Goal: Task Accomplishment & Management: Manage account settings

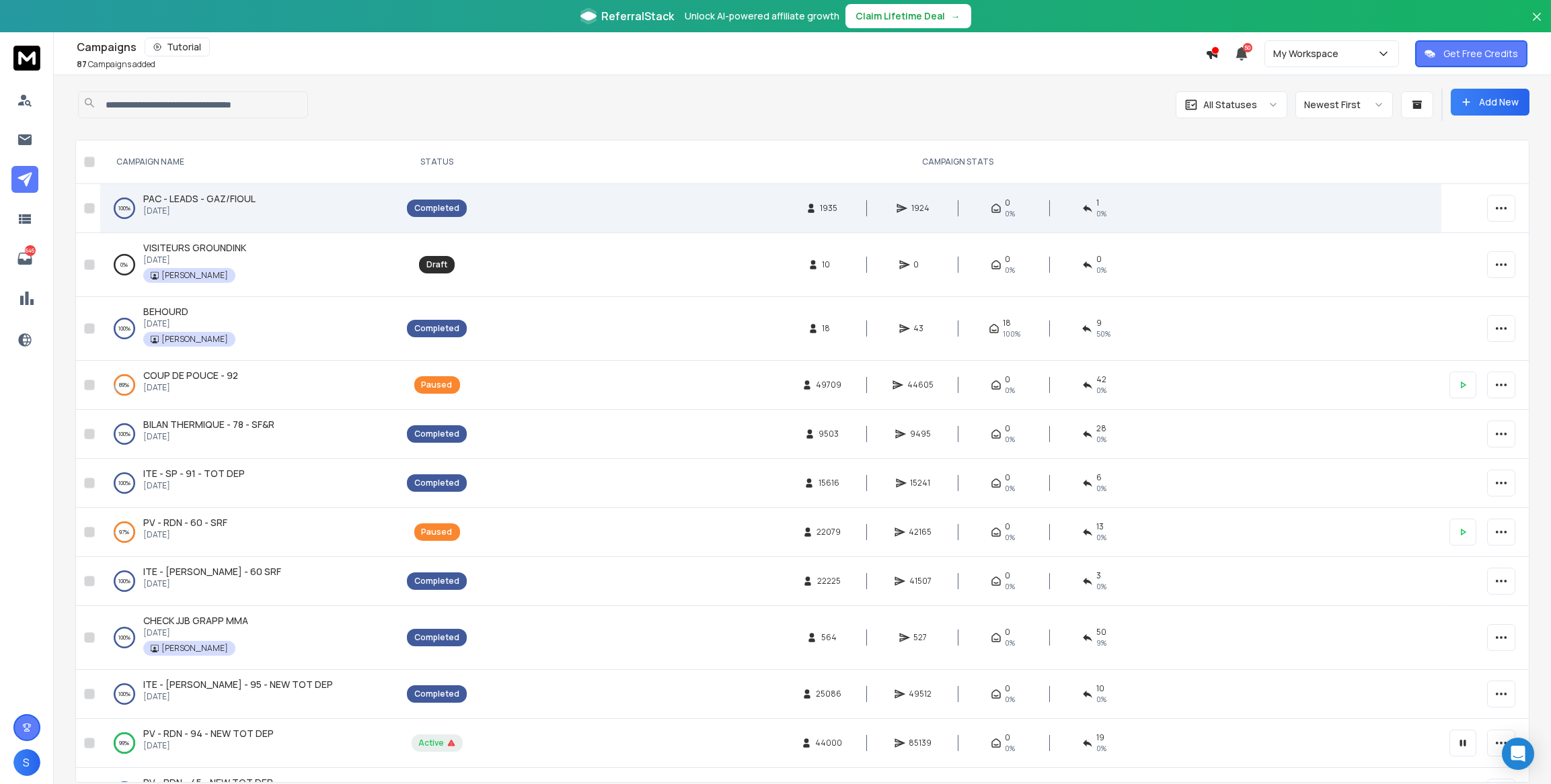
click at [178, 201] on span "PAC - LEADS - GAZ/FIOUL" at bounding box center [199, 199] width 112 height 13
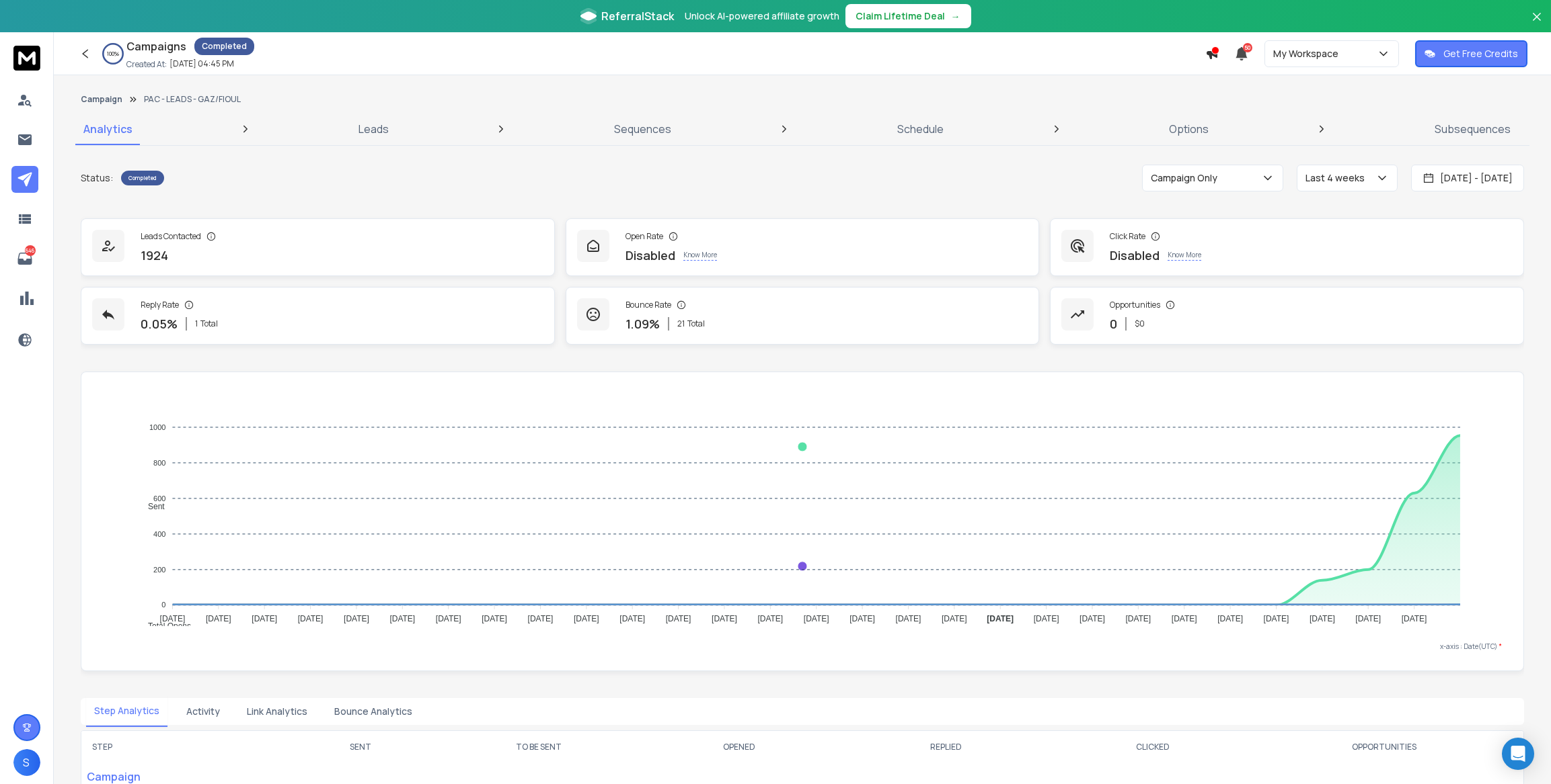
click at [349, 123] on div "Analytics Leads Sequences Schedule Options Subsequences" at bounding box center [797, 129] width 1443 height 32
click at [377, 139] on link "Leads" at bounding box center [373, 129] width 46 height 32
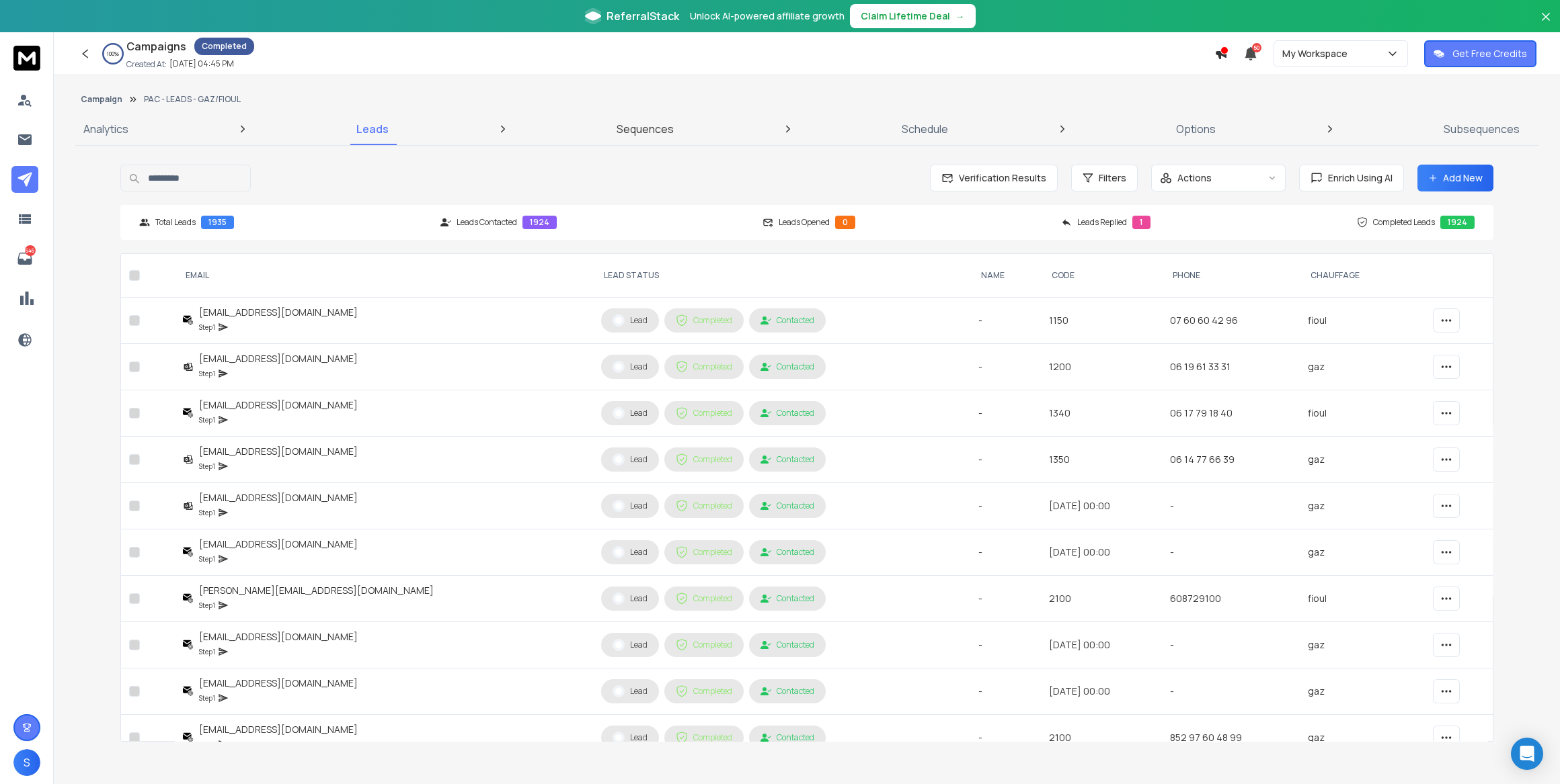
click at [641, 134] on p "Sequences" at bounding box center [645, 129] width 57 height 16
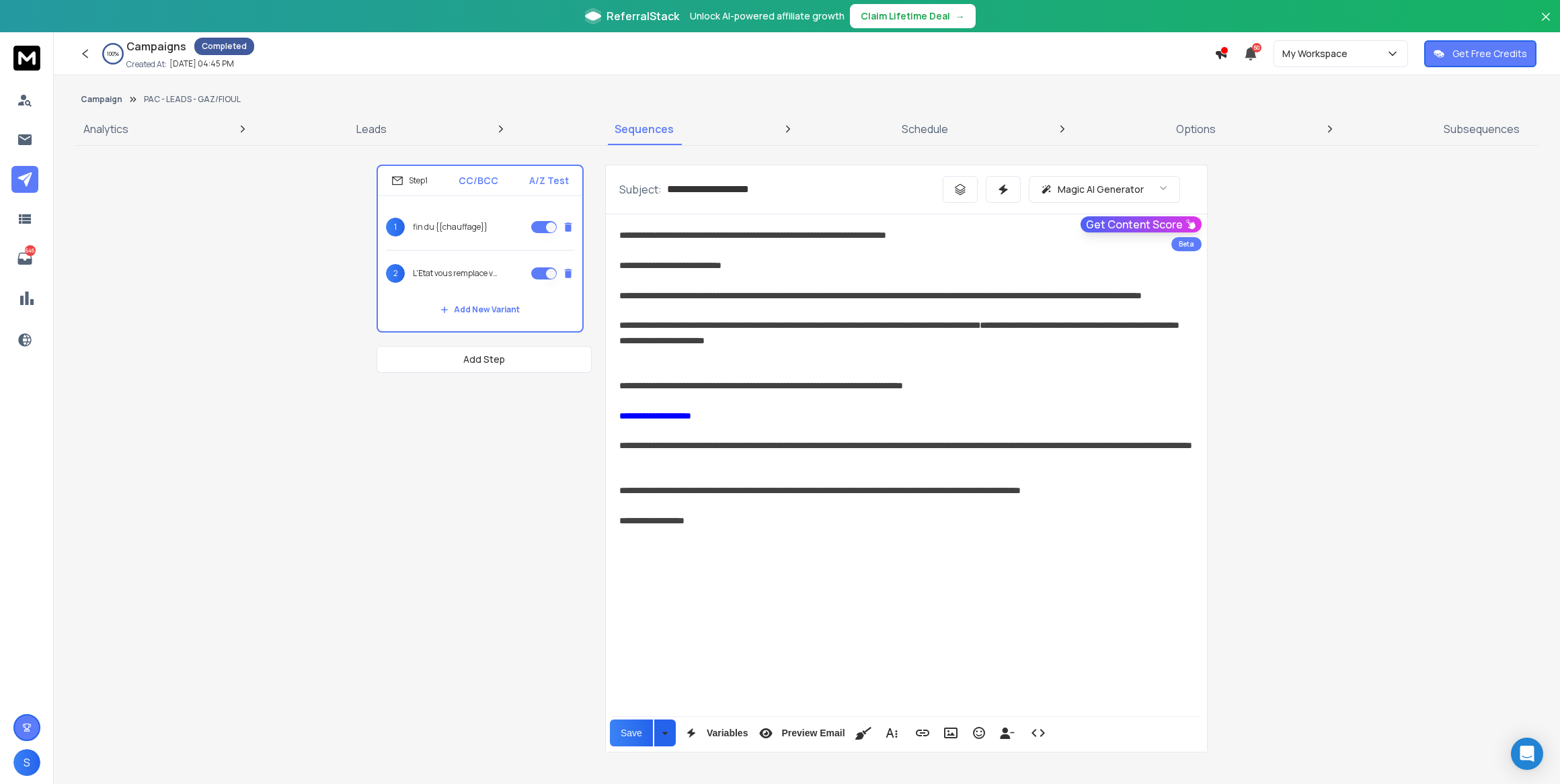
click at [456, 233] on div "1 fin du {{chauffage}}" at bounding box center [436, 226] width 102 height 19
click at [490, 279] on div "2 L'Etat vous remplace votre chaudière" at bounding box center [442, 273] width 113 height 19
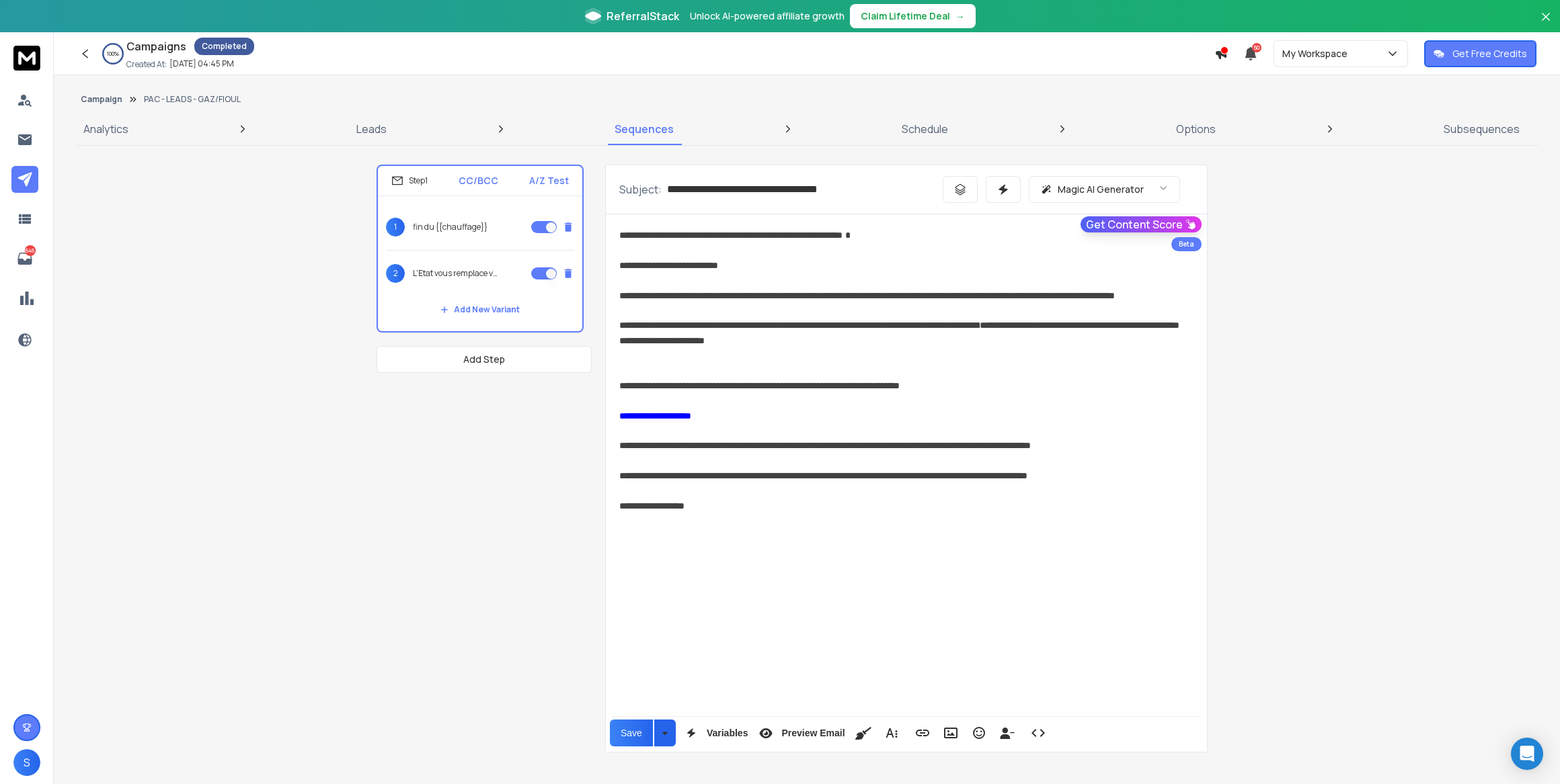
click at [482, 233] on div "1 fin du {{chauffage}}" at bounding box center [436, 226] width 102 height 19
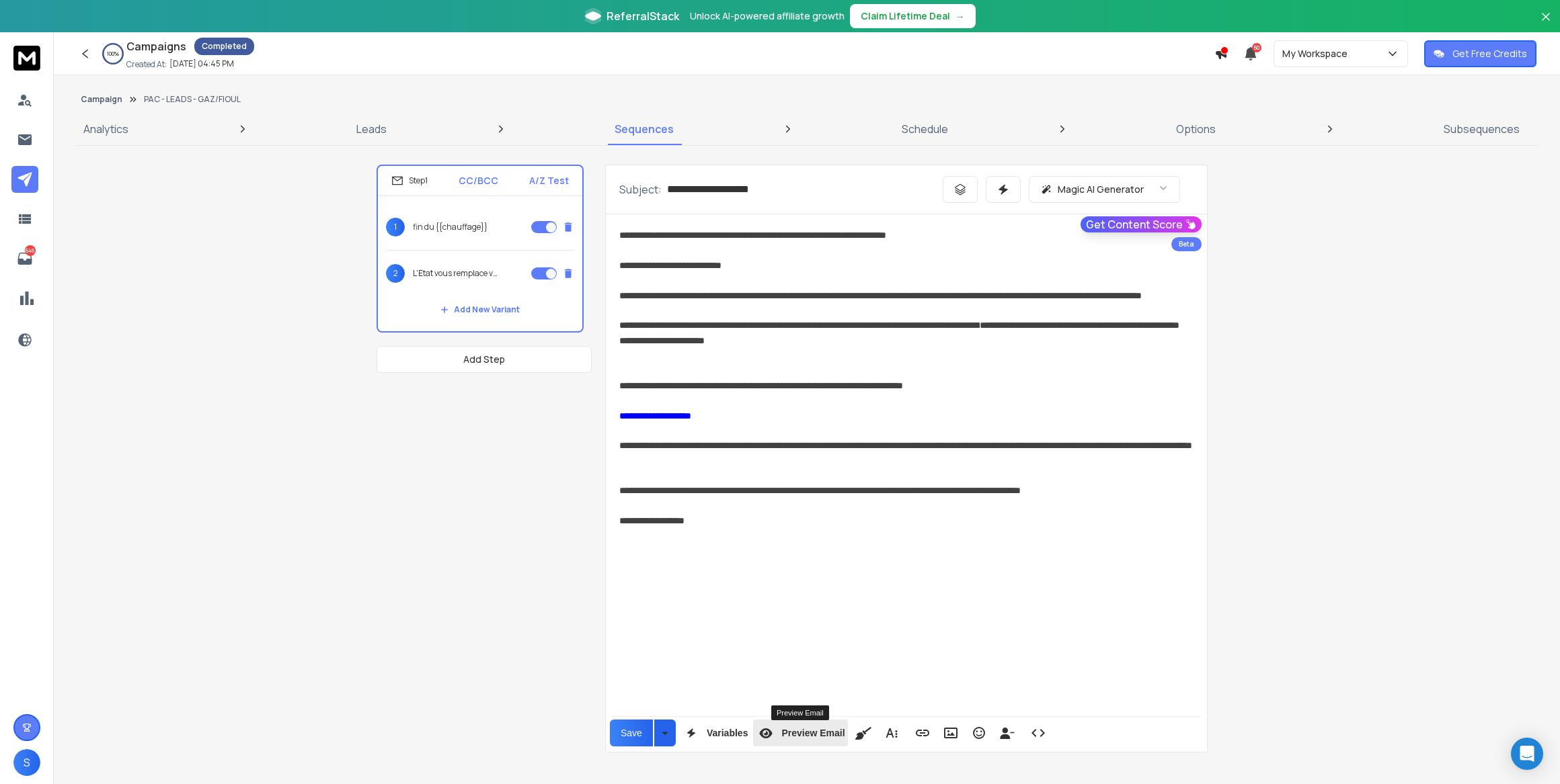
click at [821, 729] on span "Preview Email" at bounding box center [813, 734] width 68 height 11
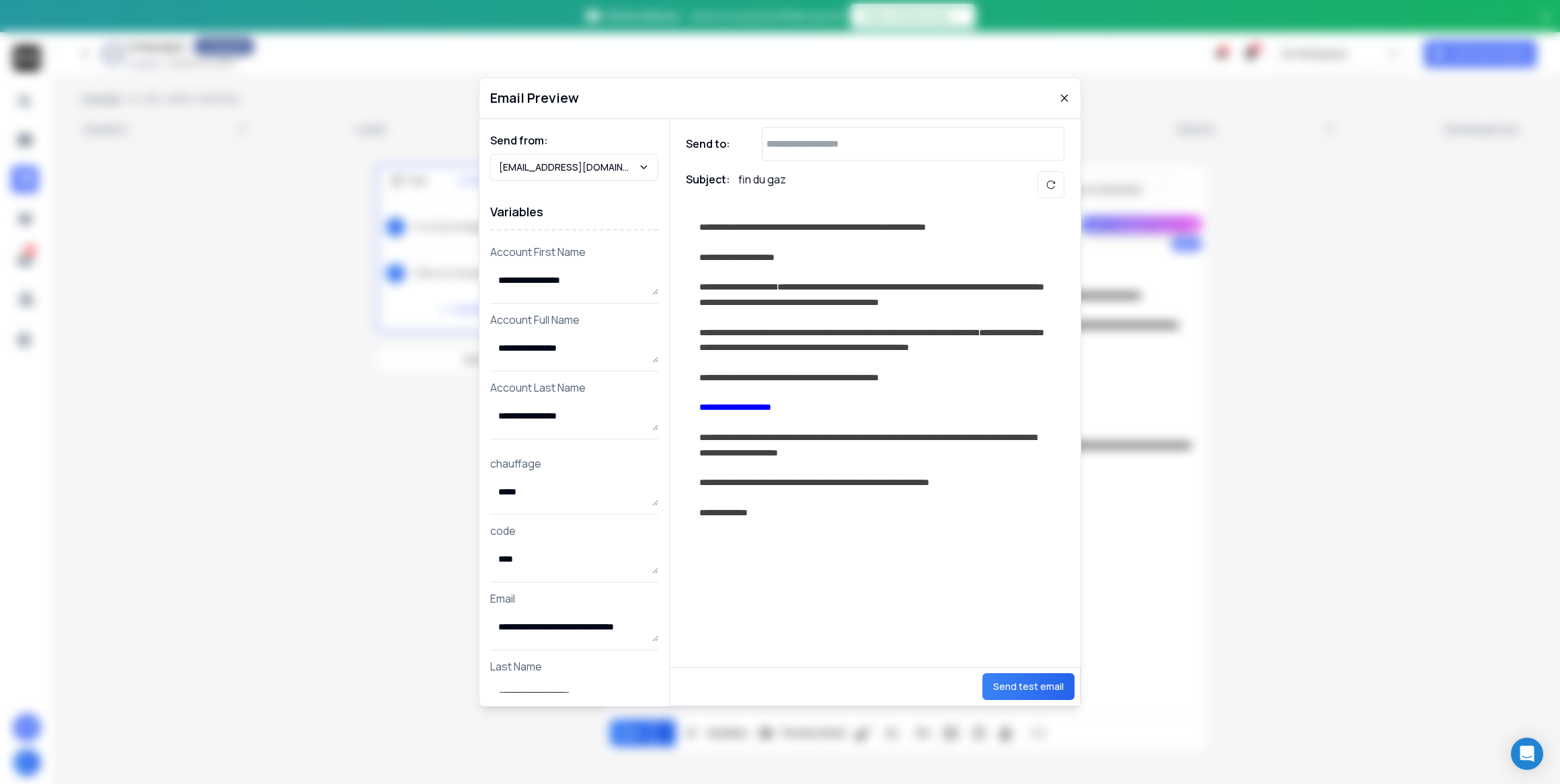
click at [1153, 408] on div "**********" at bounding box center [780, 392] width 1560 height 657
click at [1066, 95] on icon at bounding box center [1064, 97] width 11 height 11
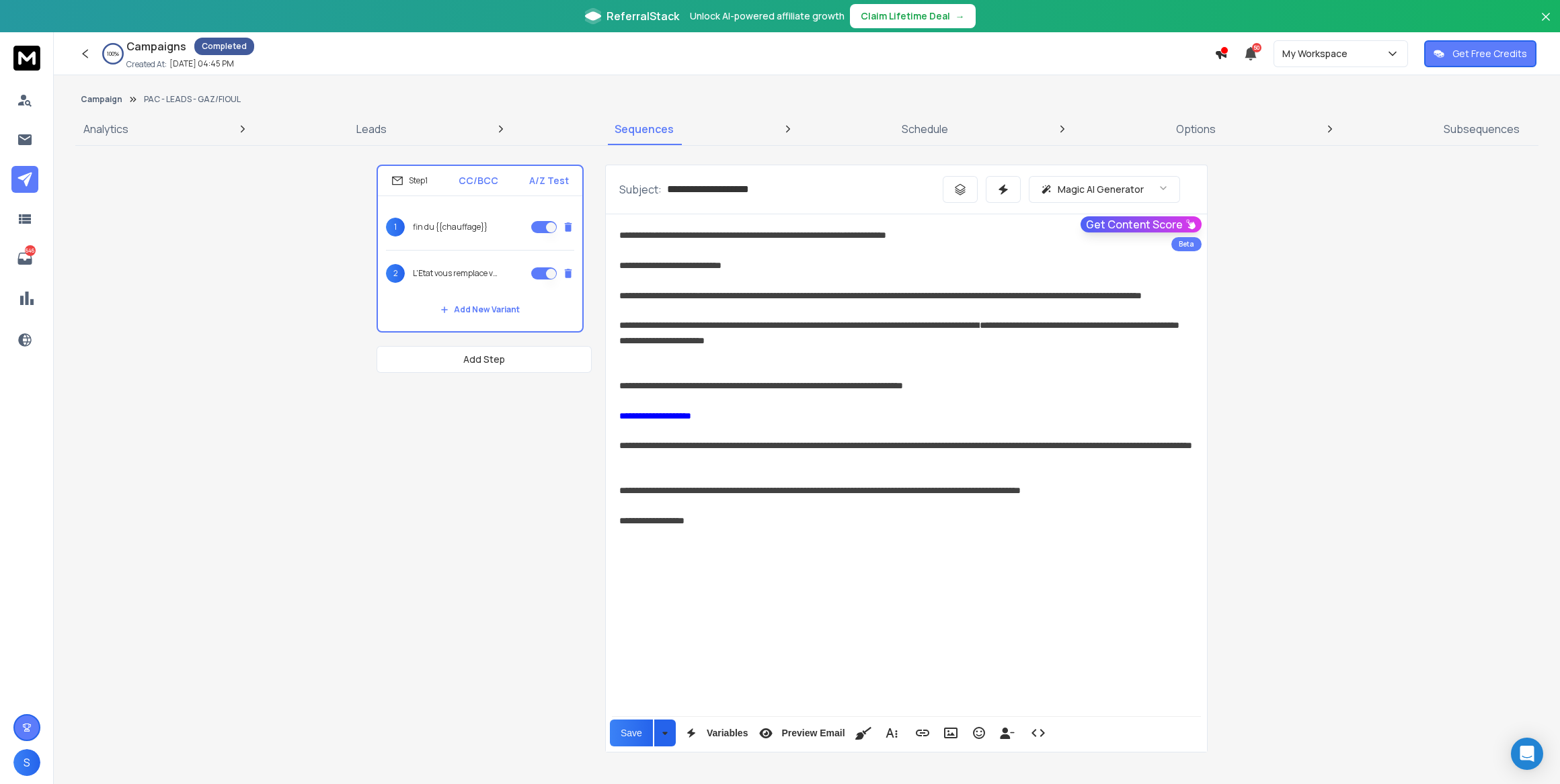
click at [467, 268] on p "L'Etat vous remplace votre chaudière" at bounding box center [456, 273] width 86 height 11
type input "**********"
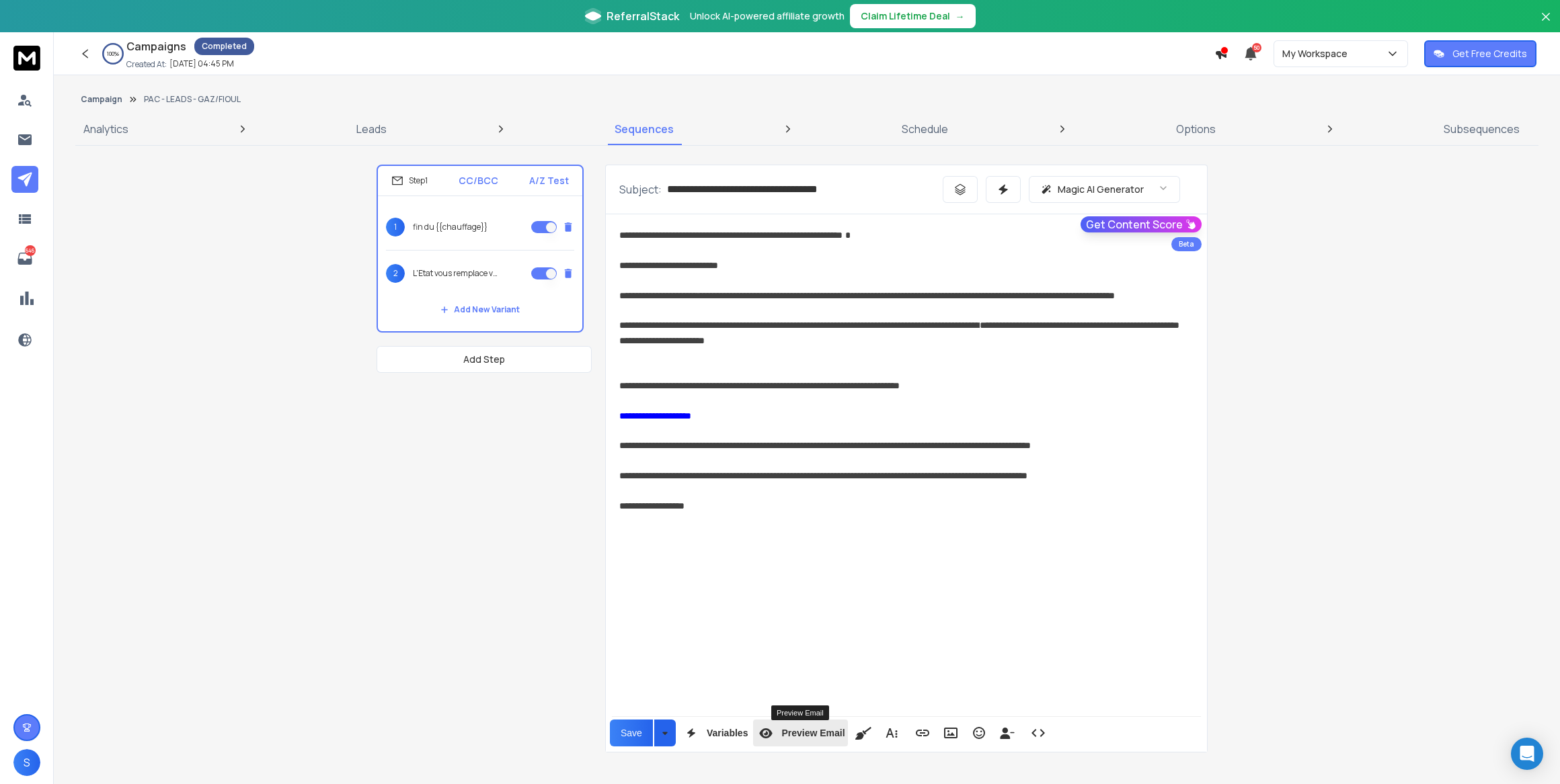
click at [804, 730] on span "Preview Email" at bounding box center [813, 734] width 68 height 11
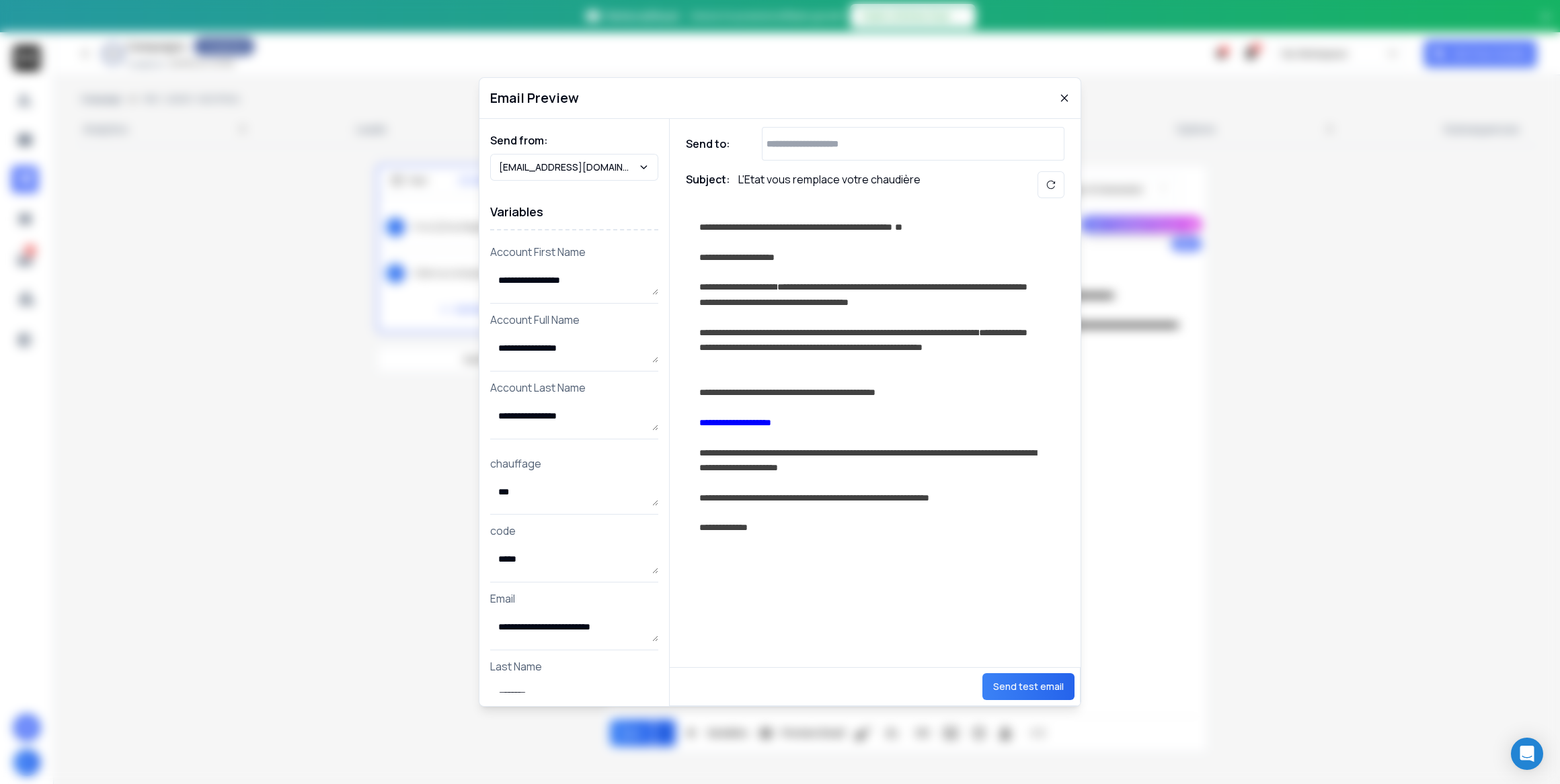
click at [1066, 99] on icon at bounding box center [1065, 97] width 7 height 7
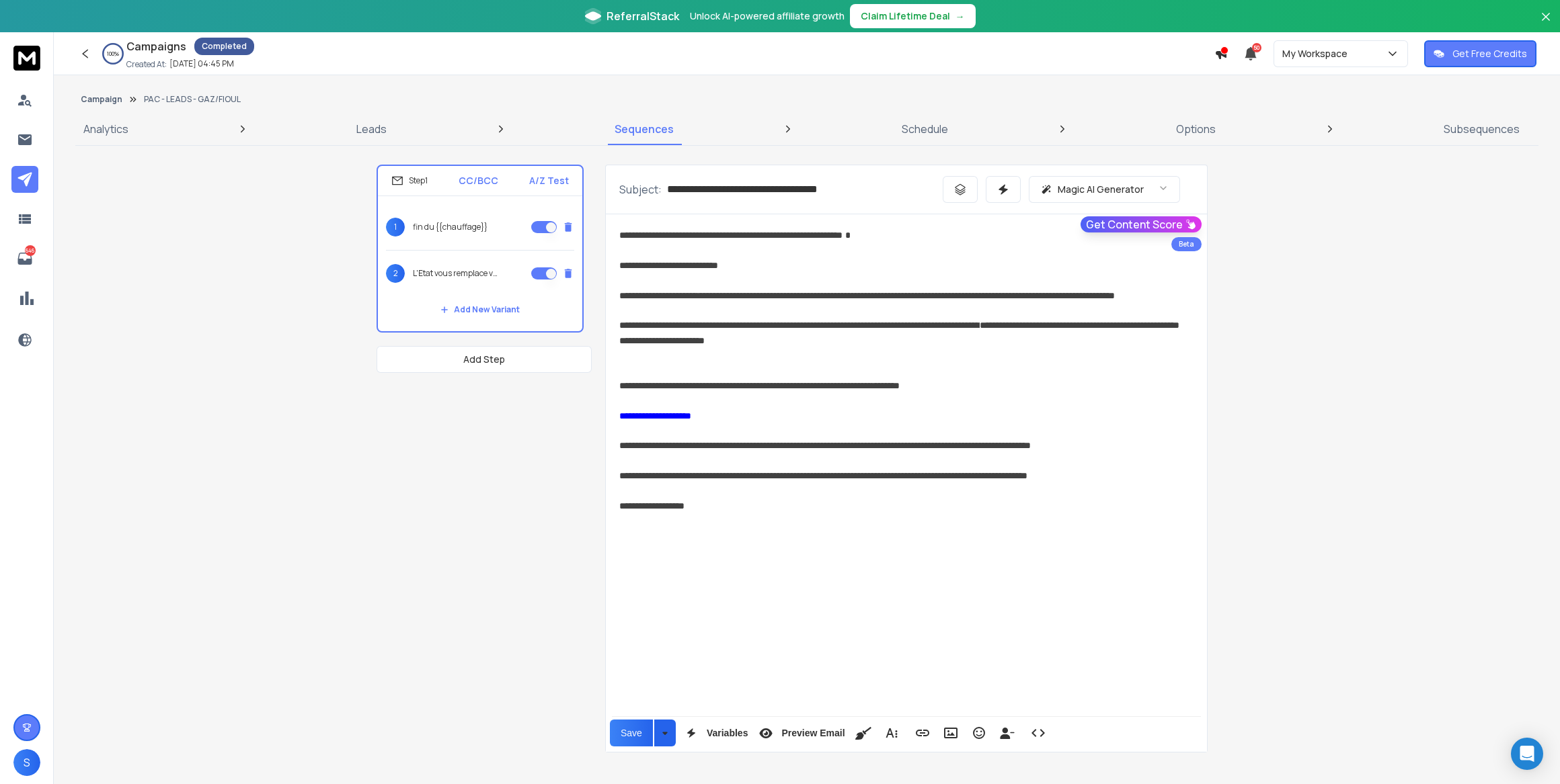
click at [73, 729] on div "**********" at bounding box center [806, 424] width 1506 height 696
click at [9, 135] on div "646 S" at bounding box center [27, 411] width 54 height 757
click at [17, 139] on icon at bounding box center [25, 140] width 16 height 16
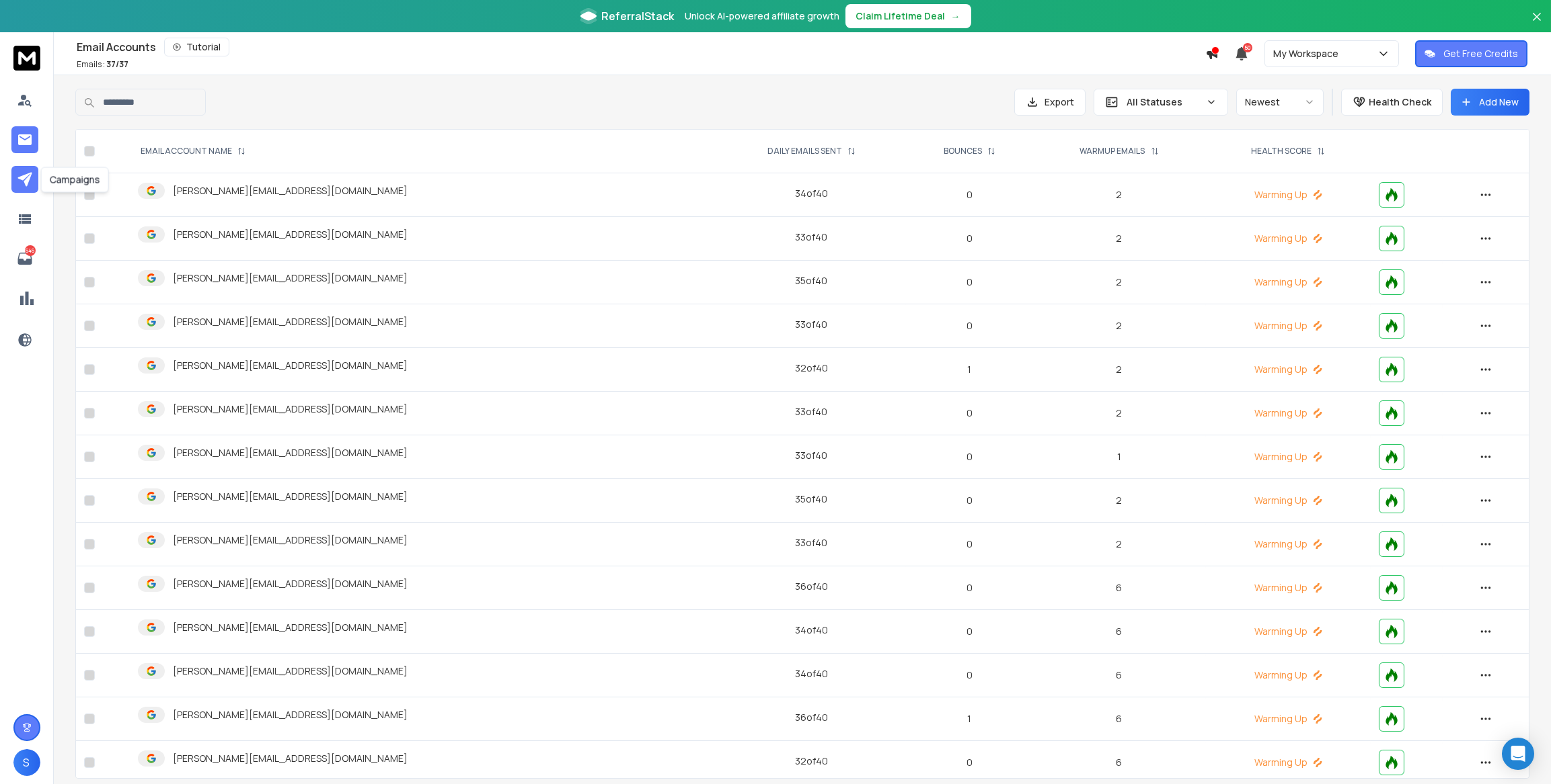
click at [22, 177] on icon at bounding box center [24, 179] width 14 height 14
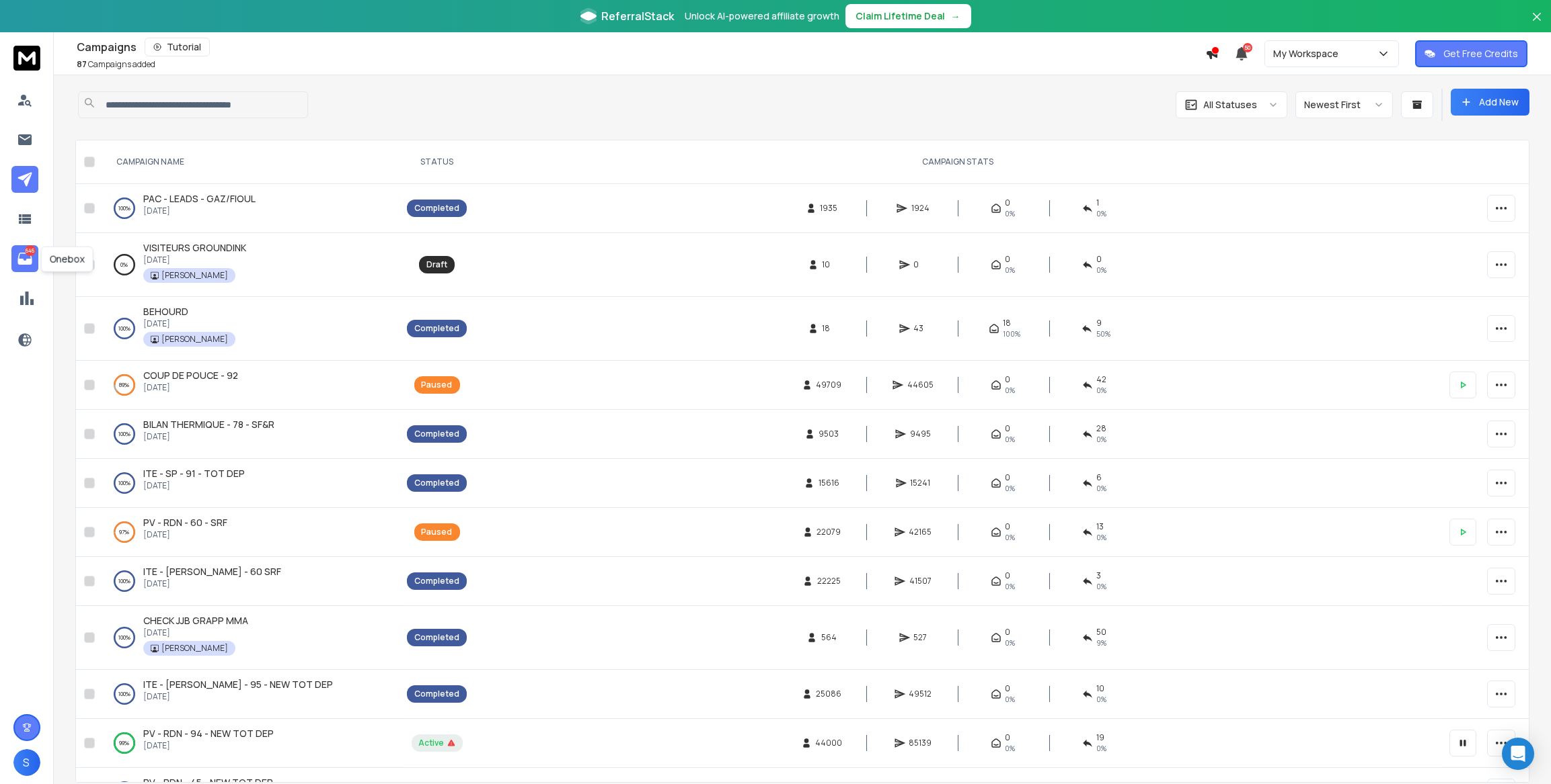
click at [21, 260] on icon at bounding box center [24, 258] width 14 height 12
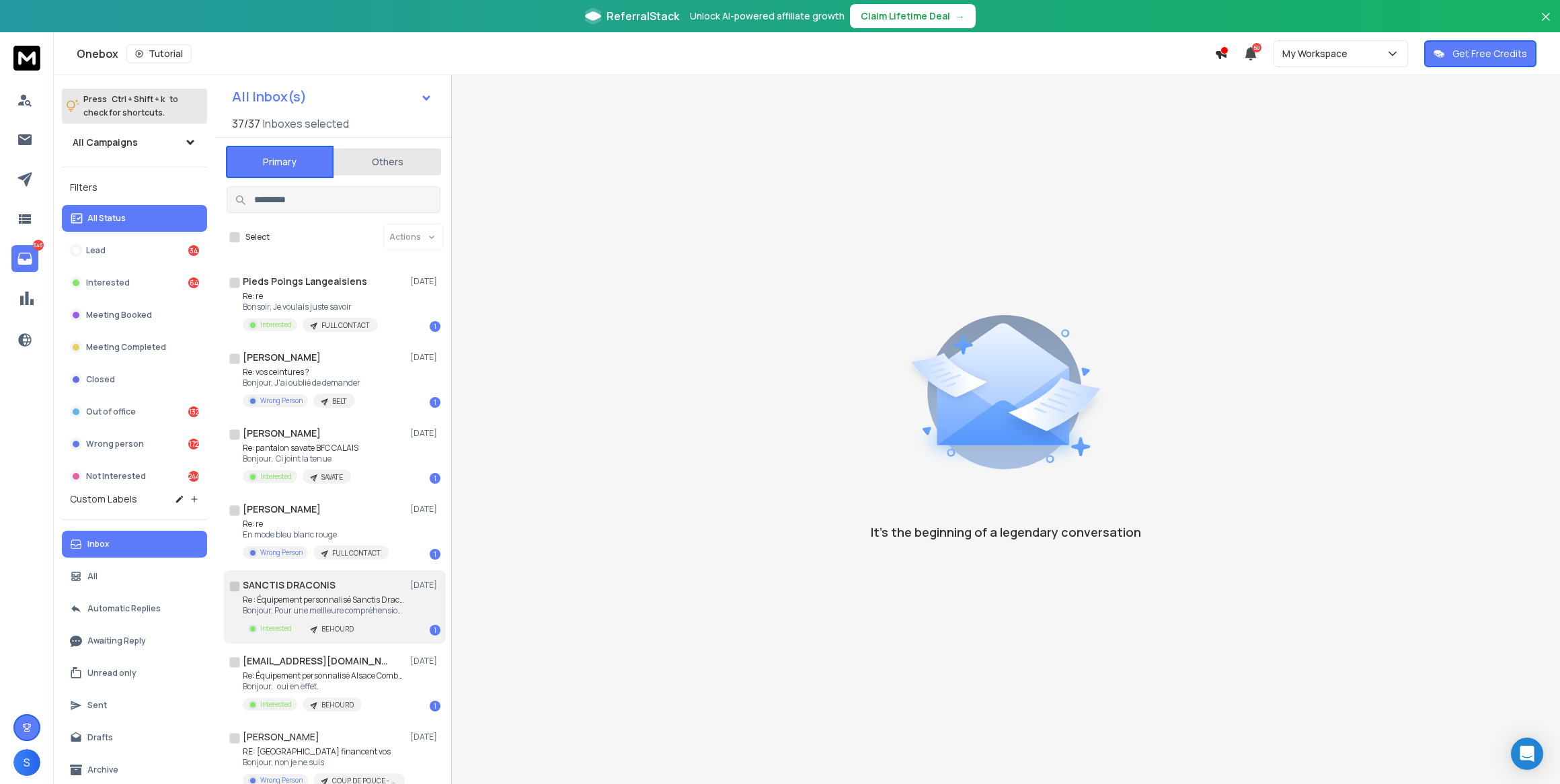
scroll to position [122, 0]
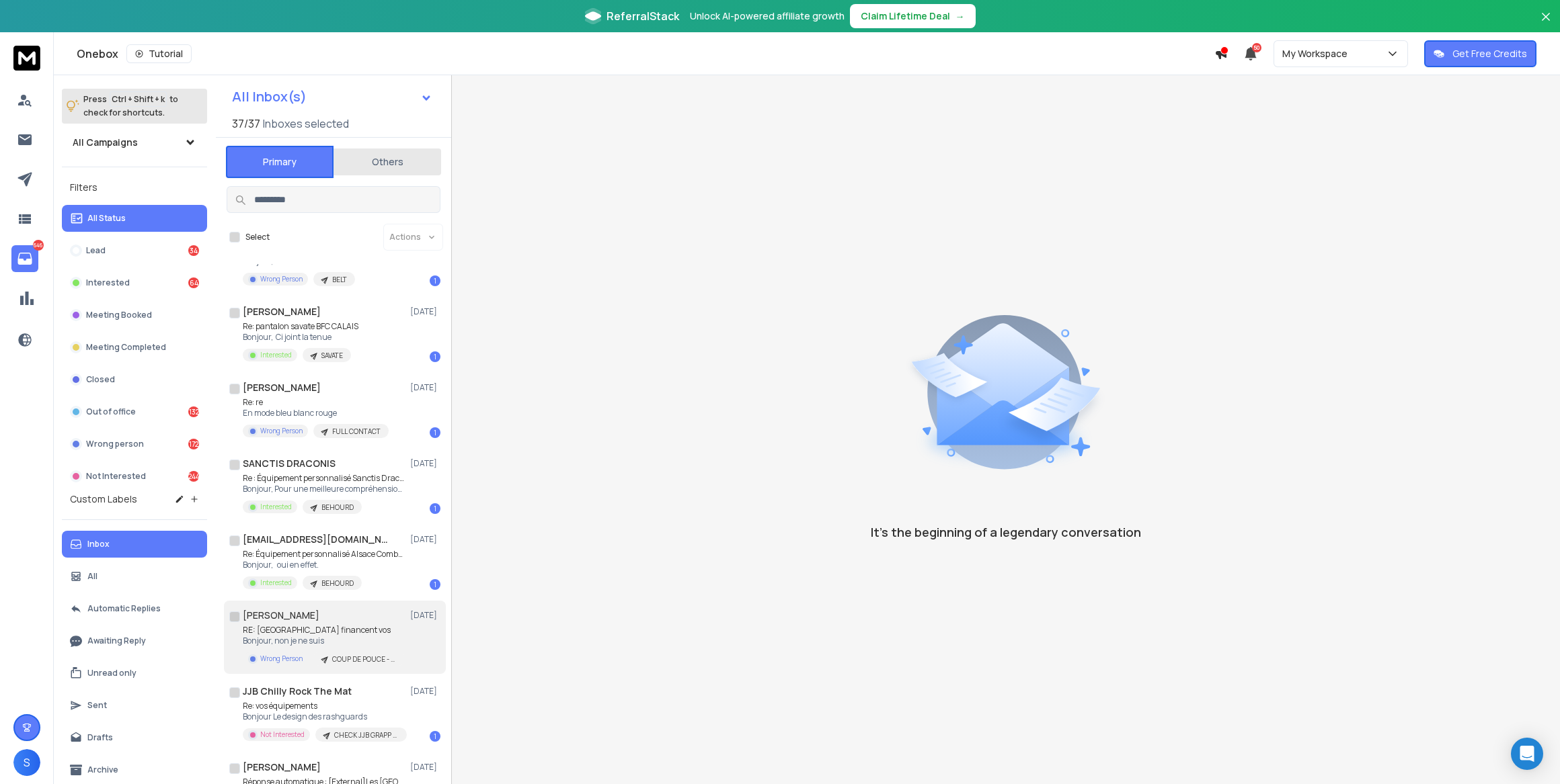
click at [354, 622] on div "[PERSON_NAME] [DATE] RE: Les Hauts-de-Seine financent vos Bonjour, non je ne su…" at bounding box center [341, 637] width 197 height 57
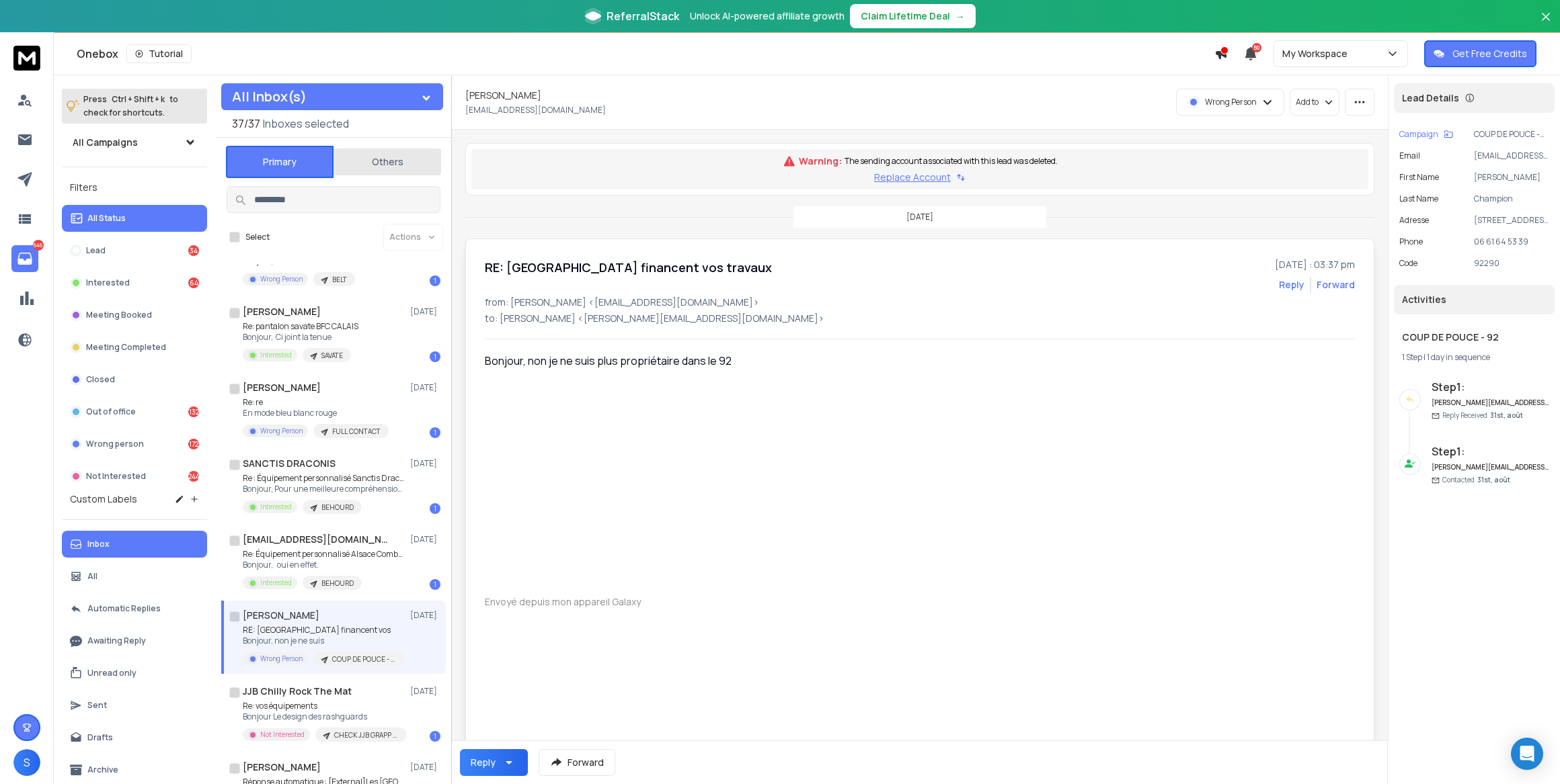
click at [400, 98] on button "All Inbox(s)" at bounding box center [331, 97] width 222 height 27
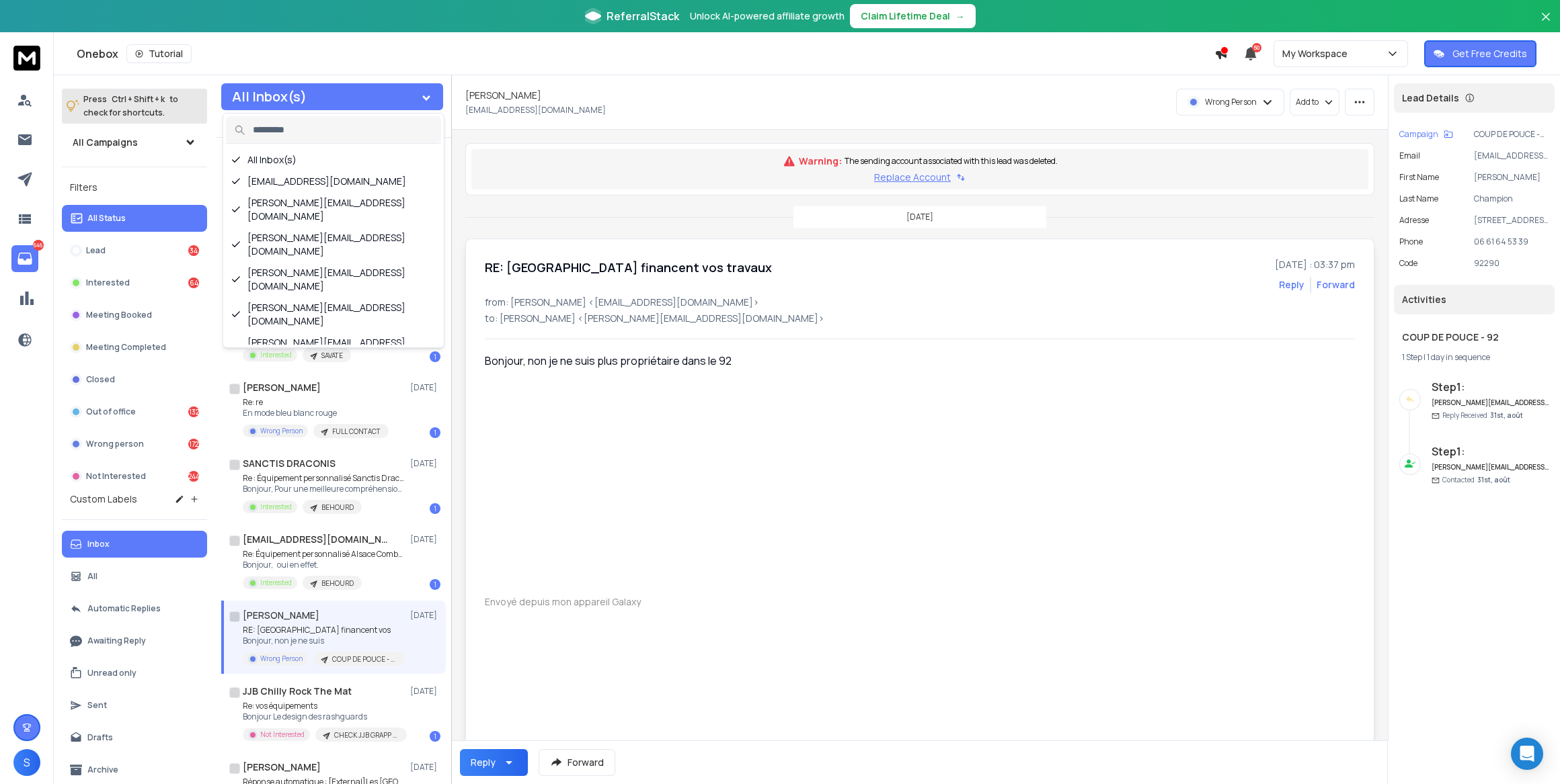
click at [402, 100] on button "All Inbox(s)" at bounding box center [331, 97] width 222 height 27
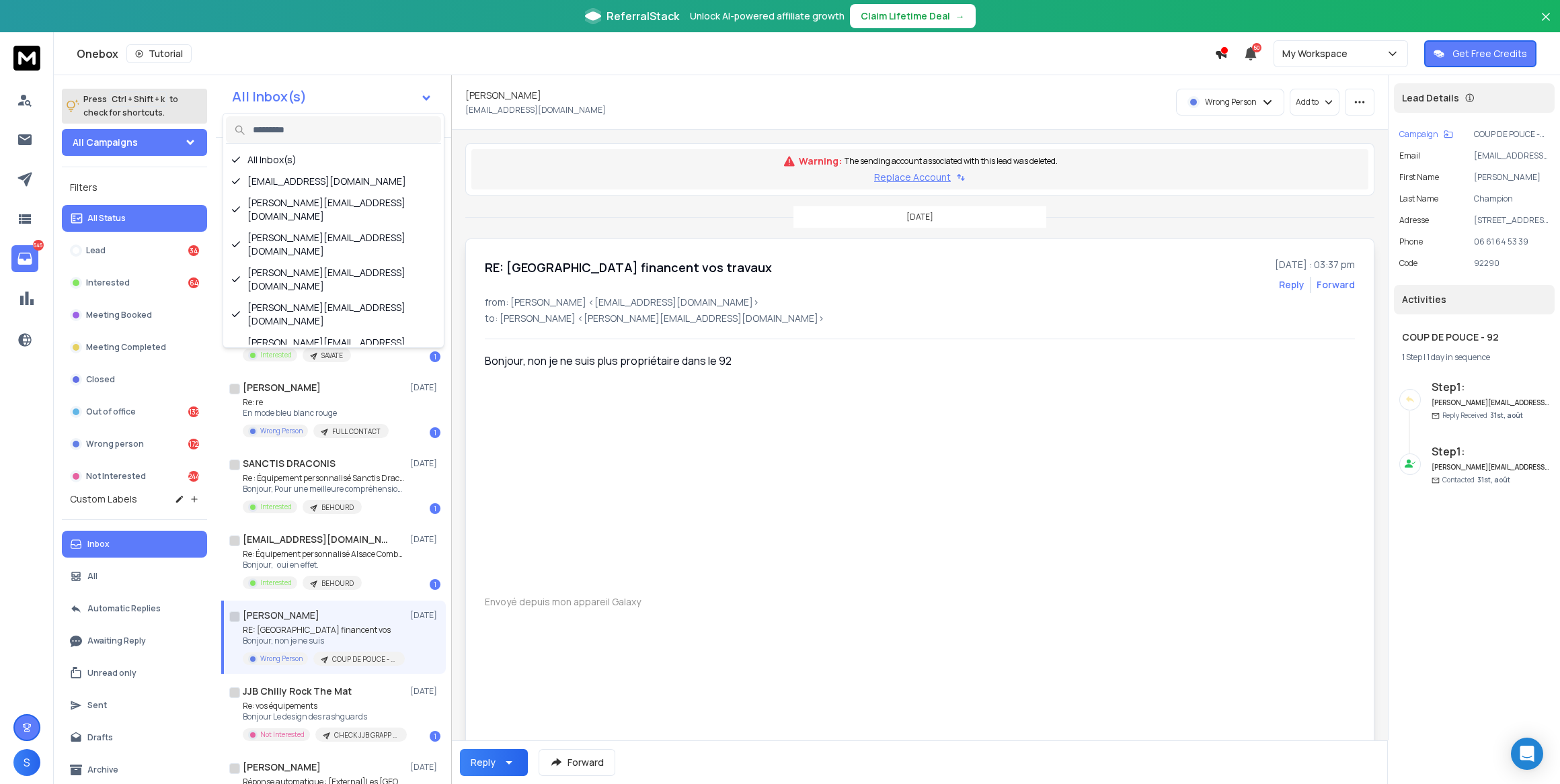
click at [162, 137] on button "All Campaigns" at bounding box center [134, 142] width 145 height 27
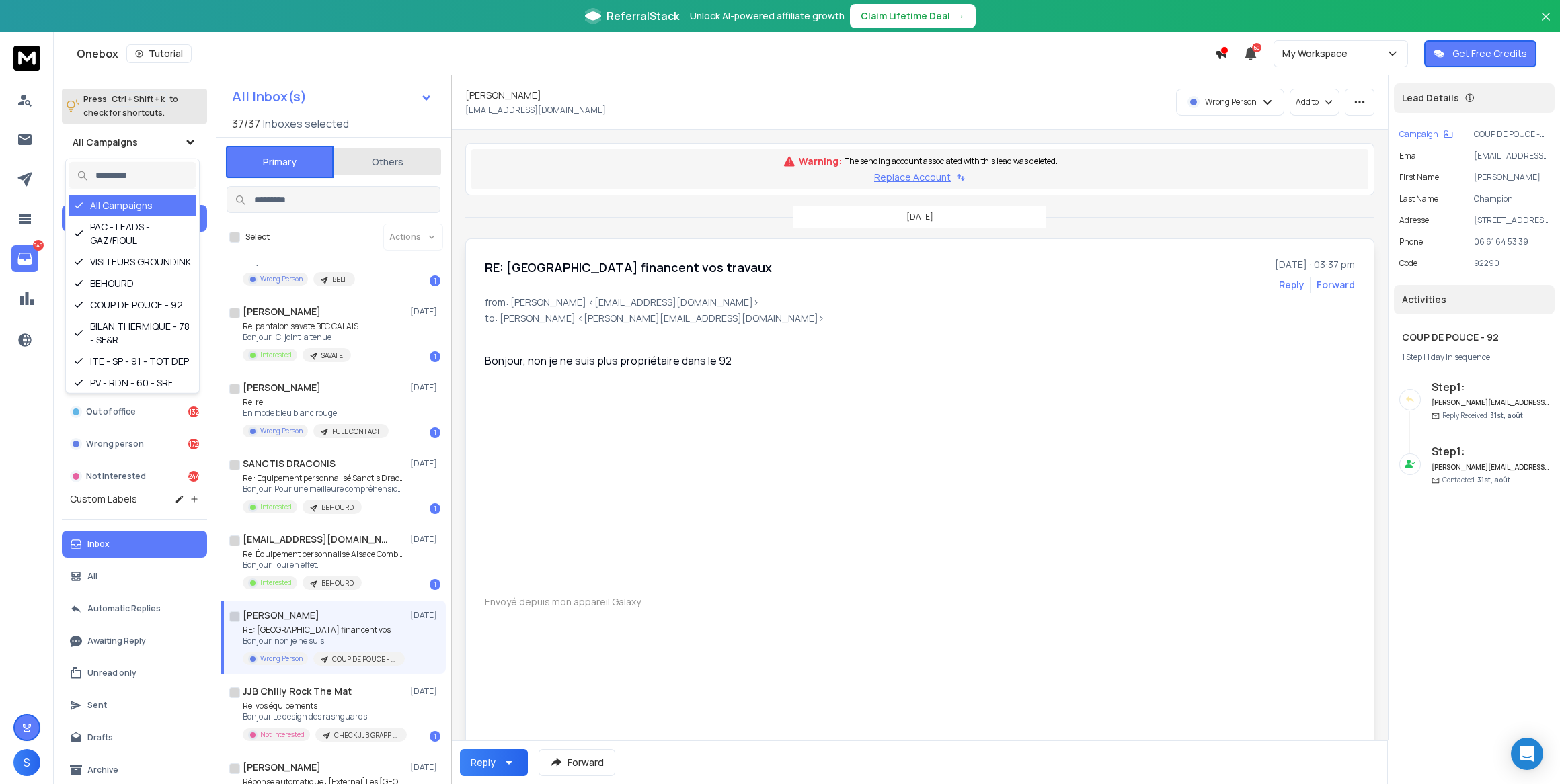
click at [99, 205] on div "All Campaigns" at bounding box center [132, 205] width 127 height 21
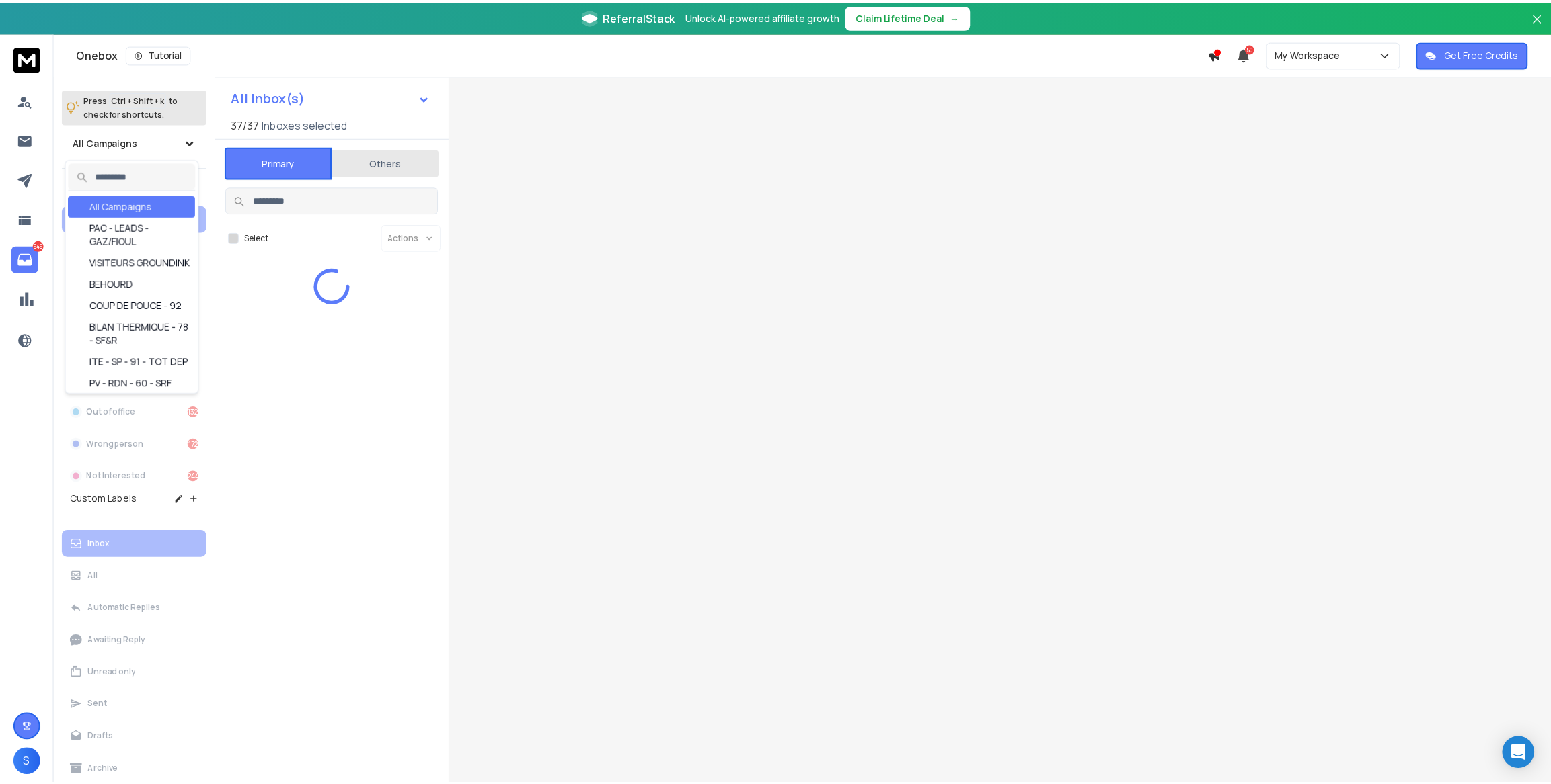
scroll to position [0, 0]
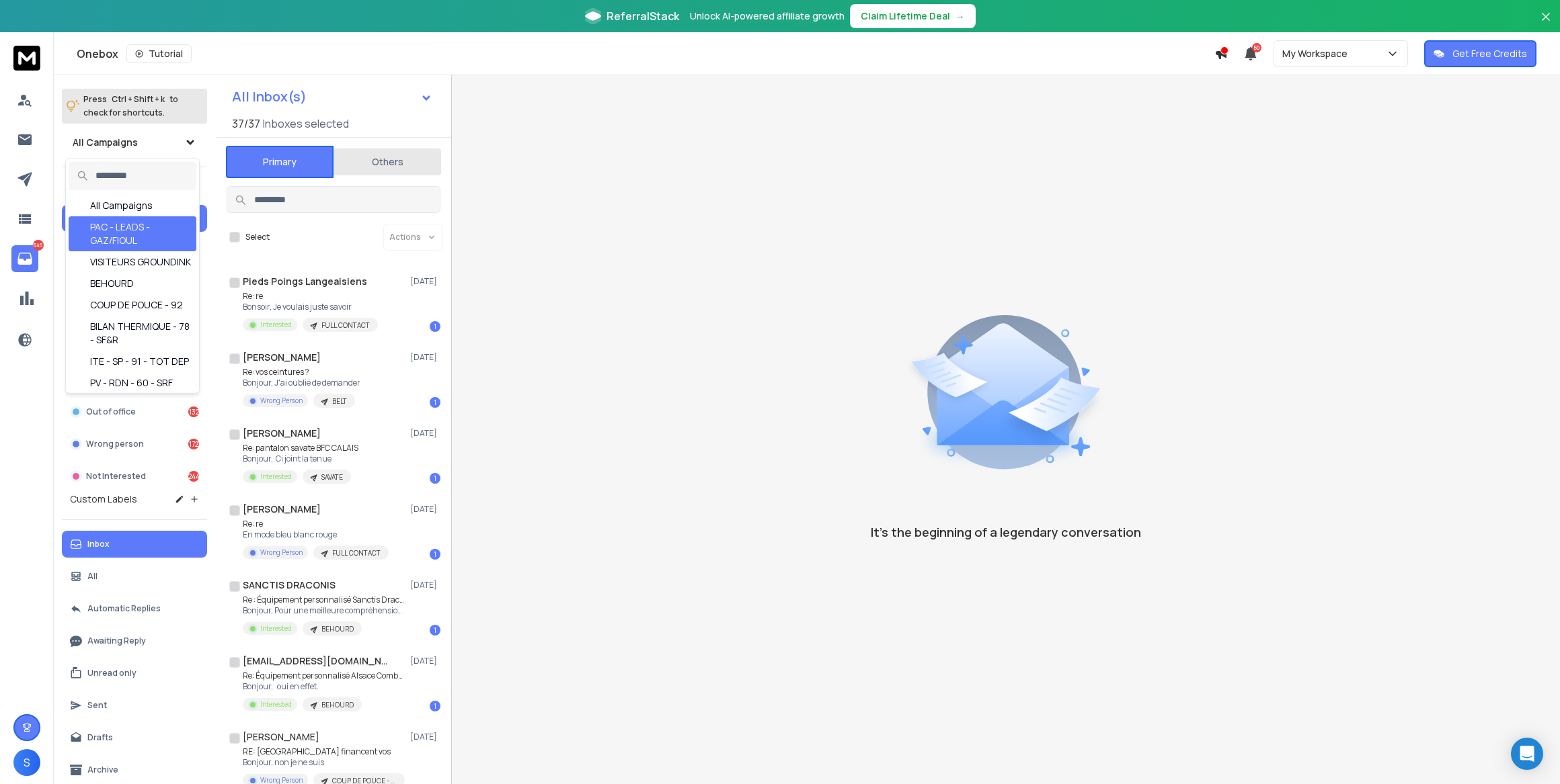
click at [90, 223] on div "PAC - LEADS - GAZ/FIOUL" at bounding box center [132, 234] width 127 height 35
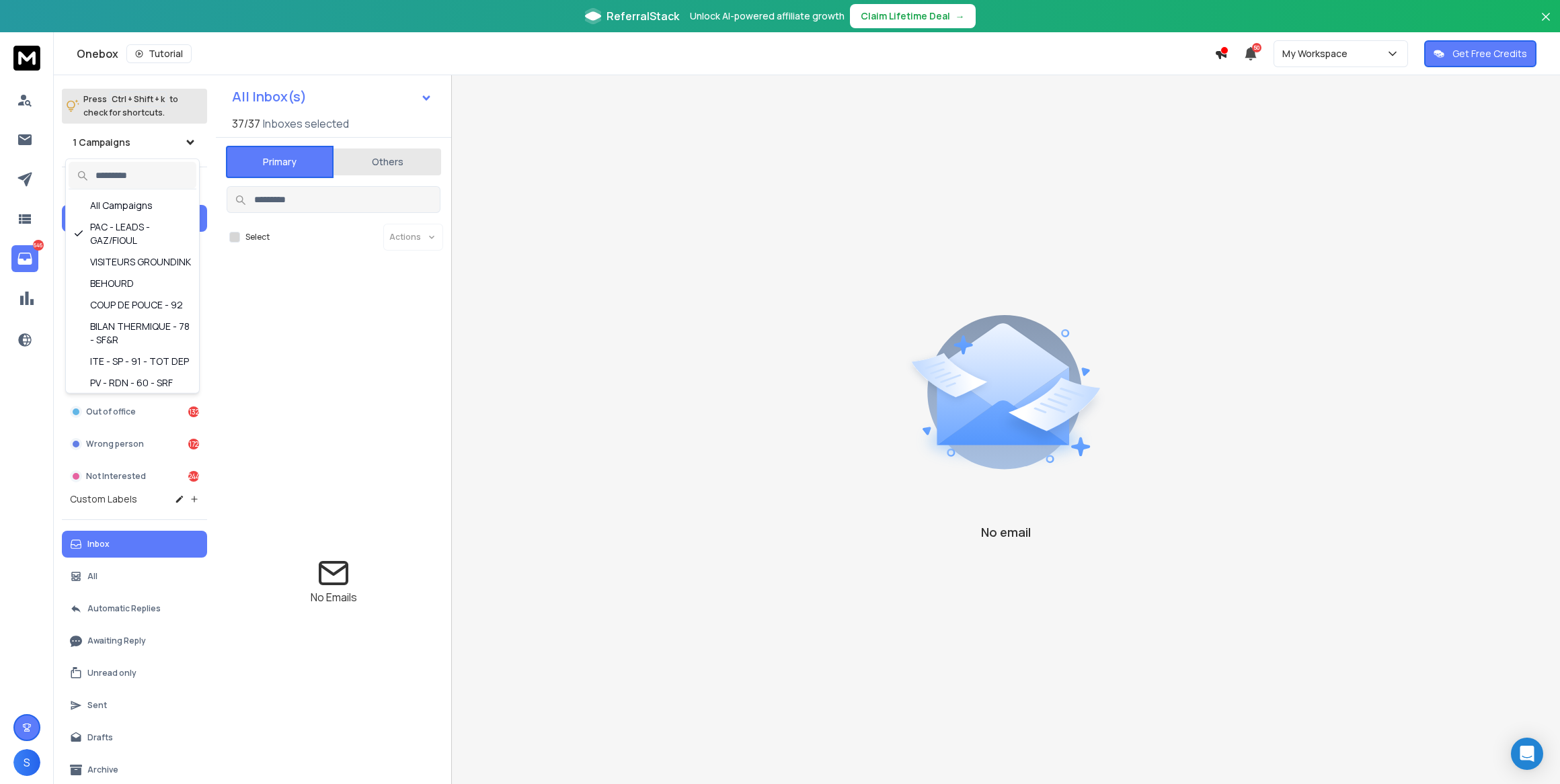
click at [408, 160] on button "Others" at bounding box center [387, 162] width 107 height 29
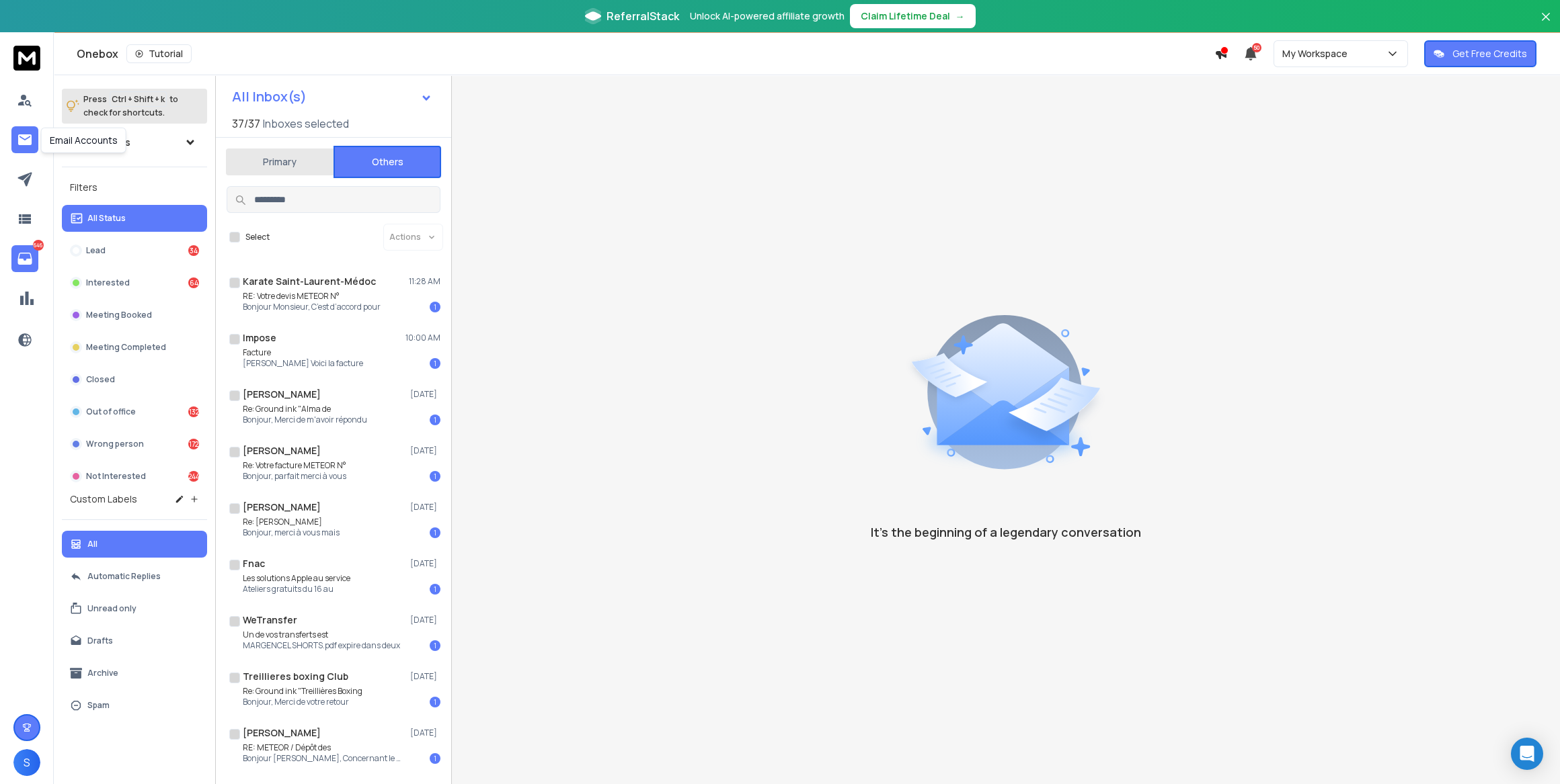
click at [15, 144] on link at bounding box center [24, 140] width 27 height 27
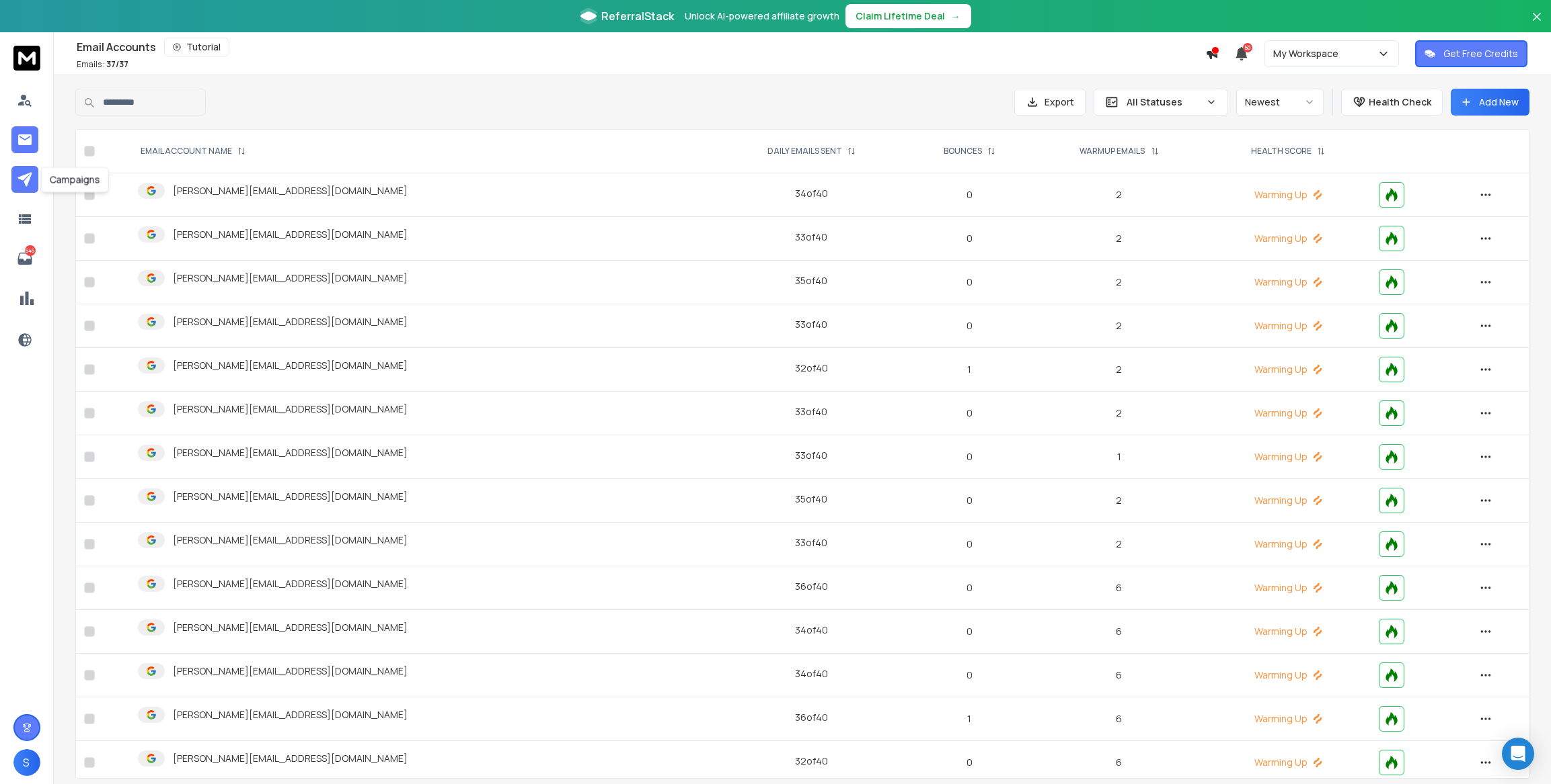
click at [29, 183] on icon at bounding box center [25, 179] width 16 height 16
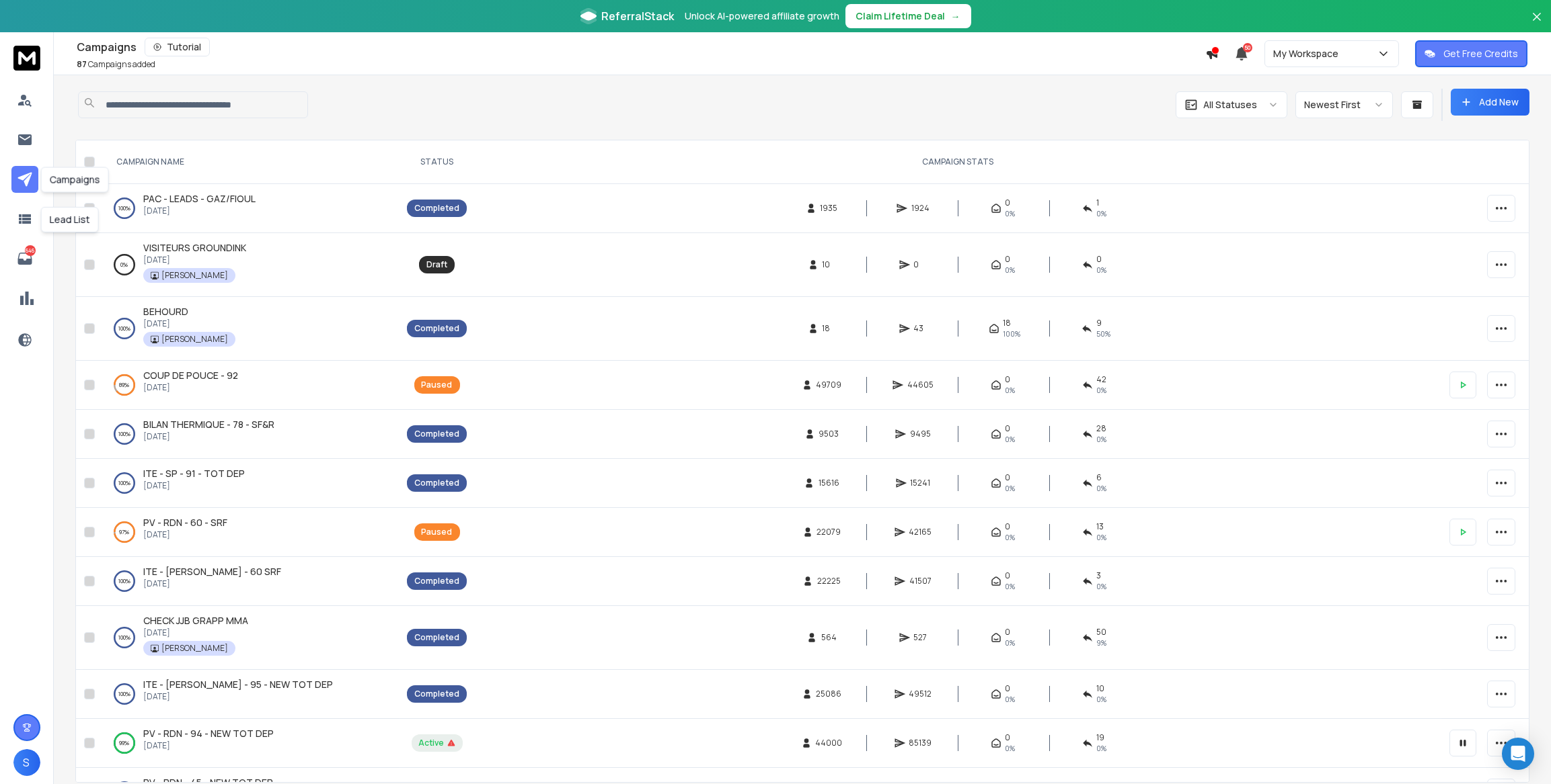
click at [25, 182] on icon at bounding box center [24, 179] width 14 height 14
click at [25, 152] on link at bounding box center [24, 140] width 27 height 27
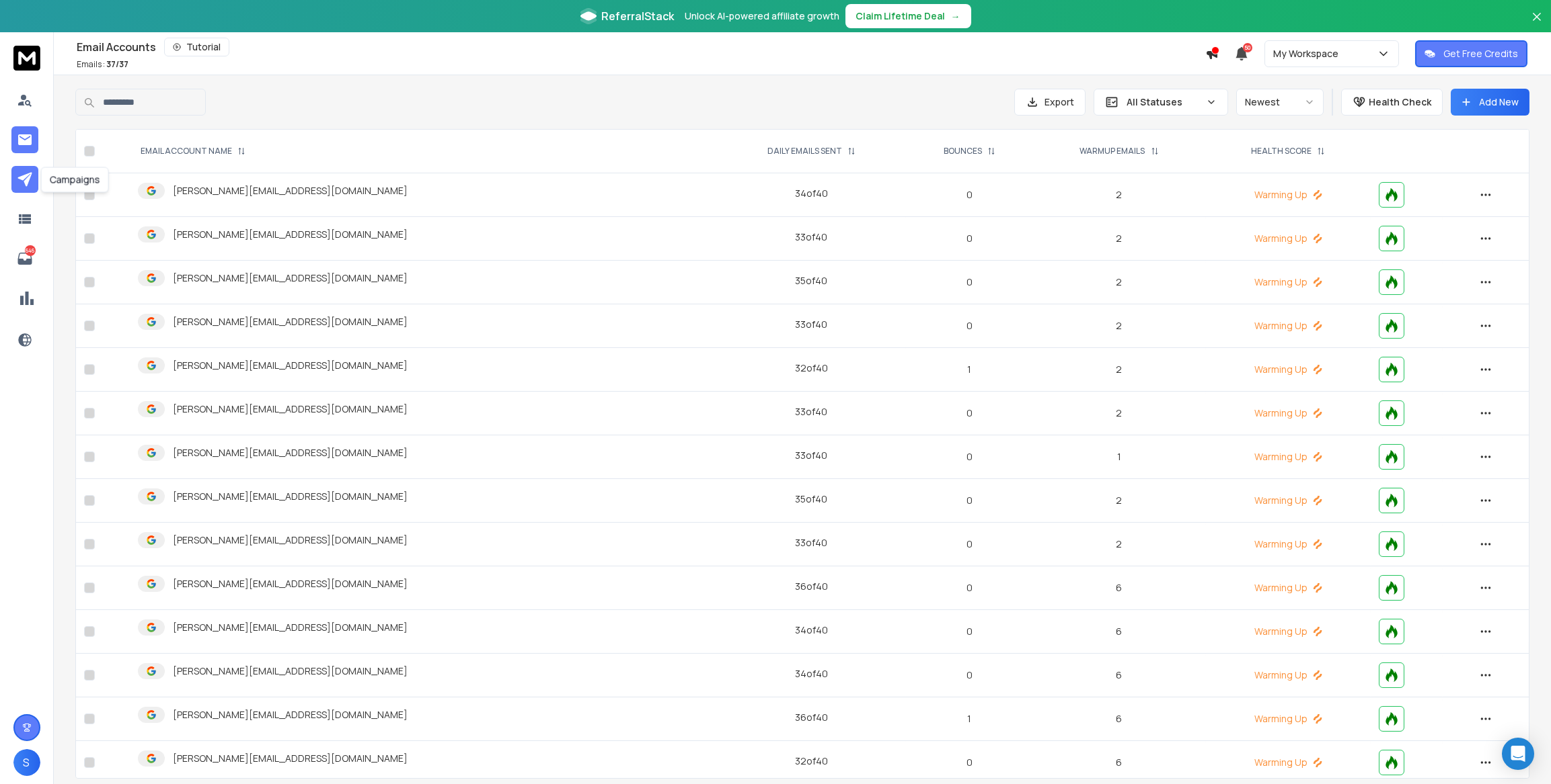
click at [24, 186] on icon at bounding box center [25, 179] width 16 height 16
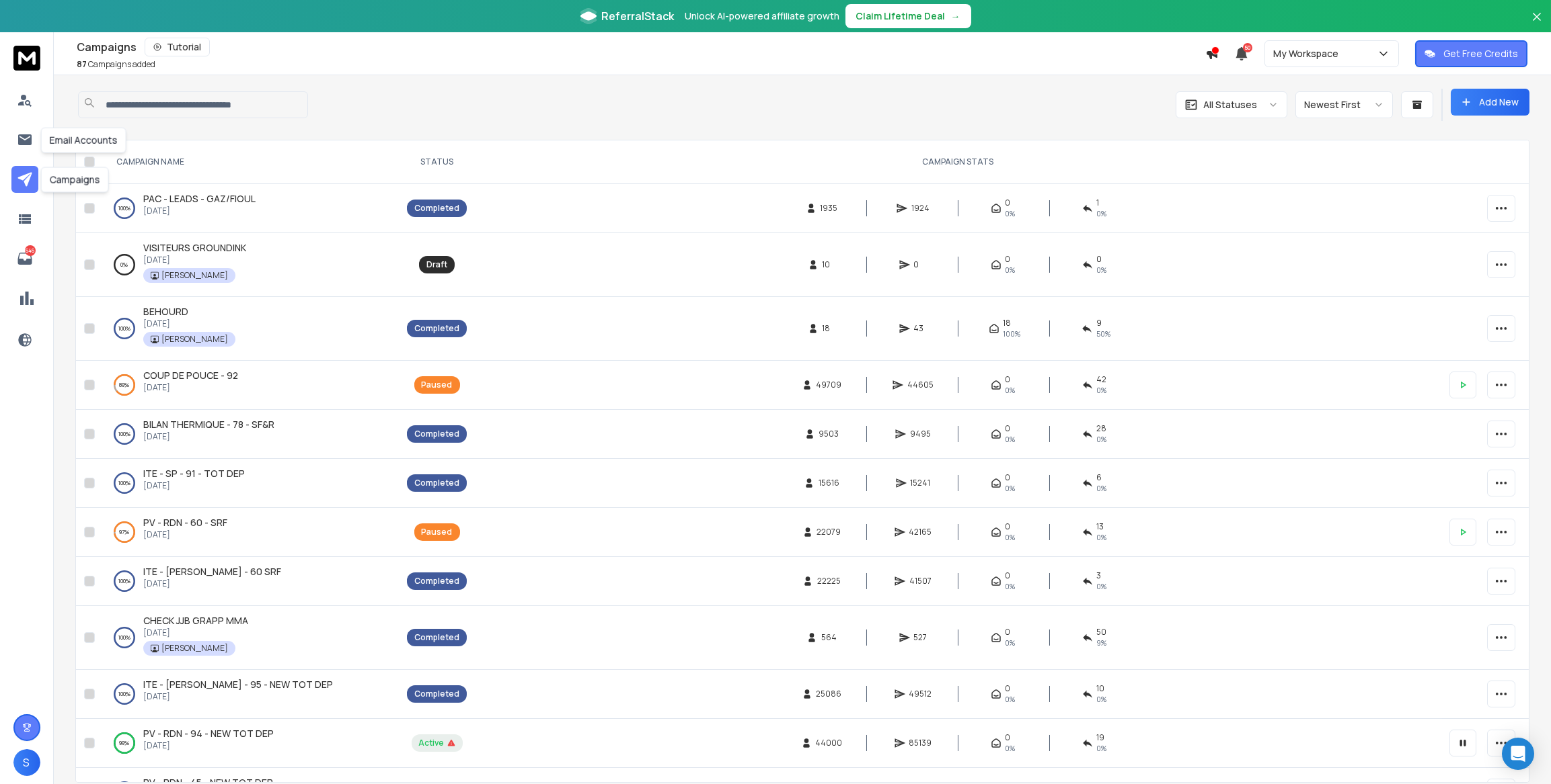
click at [24, 185] on icon at bounding box center [25, 179] width 16 height 16
click at [22, 139] on icon at bounding box center [24, 140] width 14 height 11
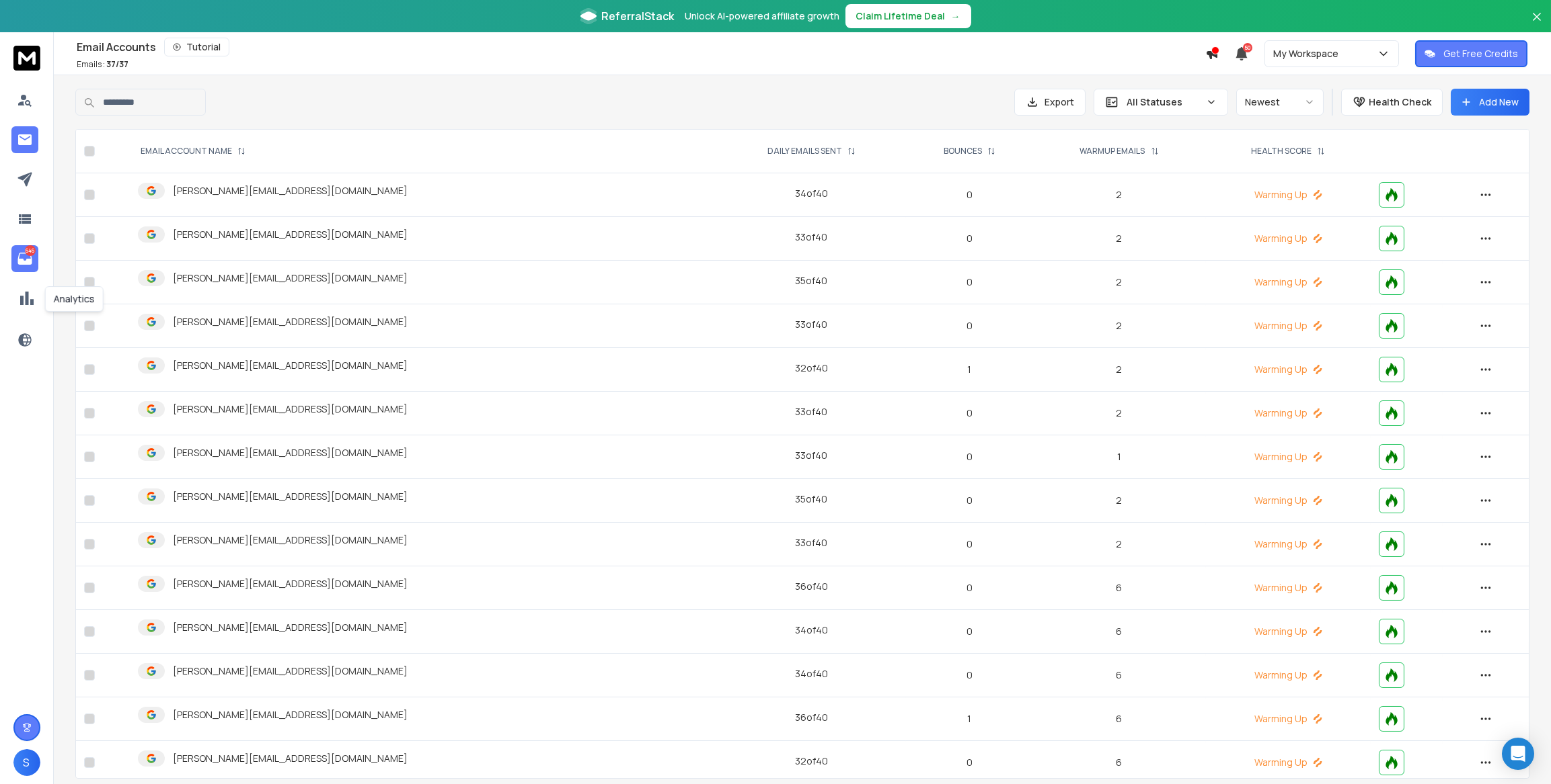
click at [21, 259] on icon at bounding box center [25, 259] width 16 height 16
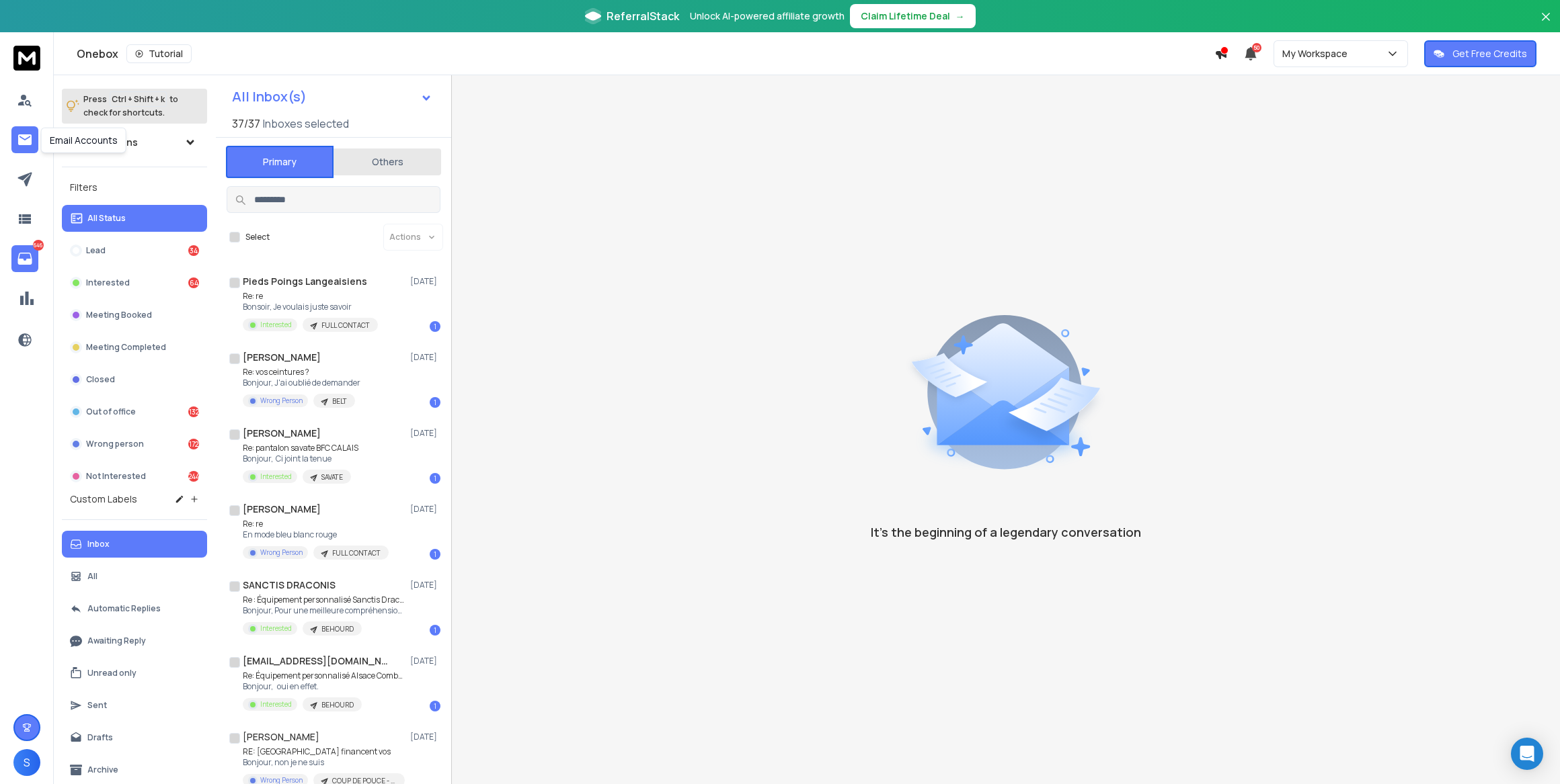
click at [29, 141] on icon at bounding box center [24, 140] width 14 height 11
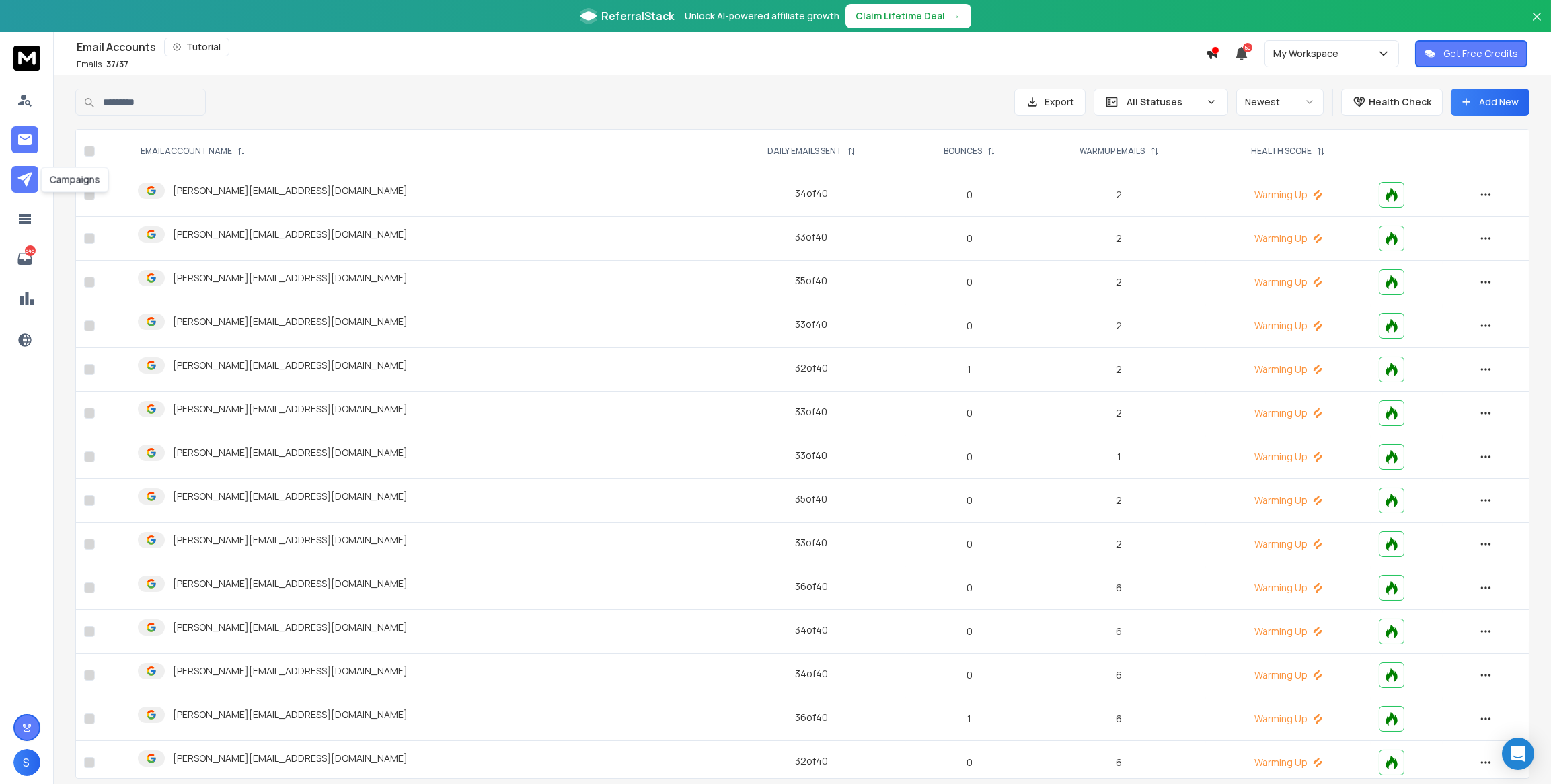
click at [32, 184] on icon at bounding box center [25, 179] width 16 height 16
